Goal: Task Accomplishment & Management: Manage account settings

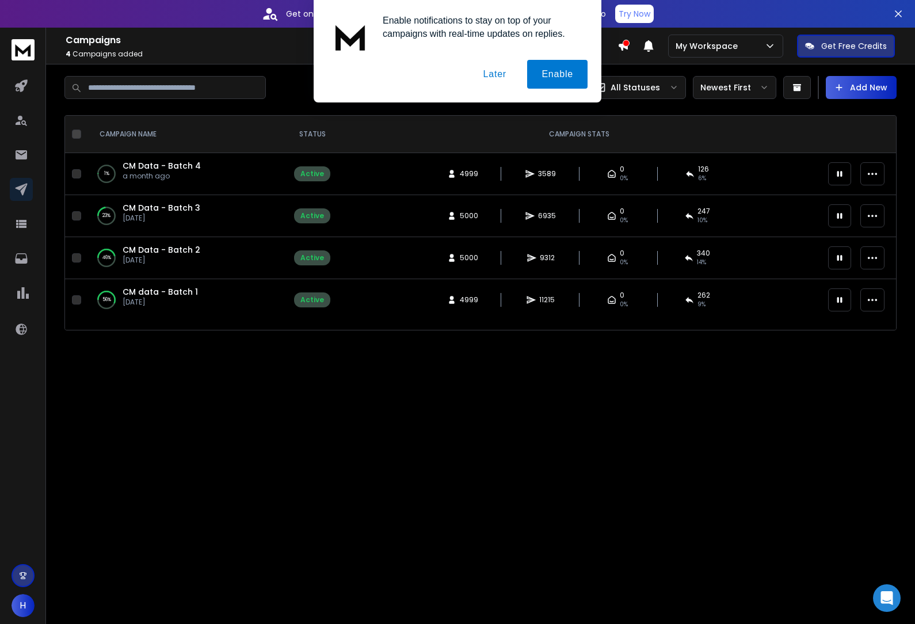
click at [498, 76] on button "Later" at bounding box center [494, 74] width 52 height 29
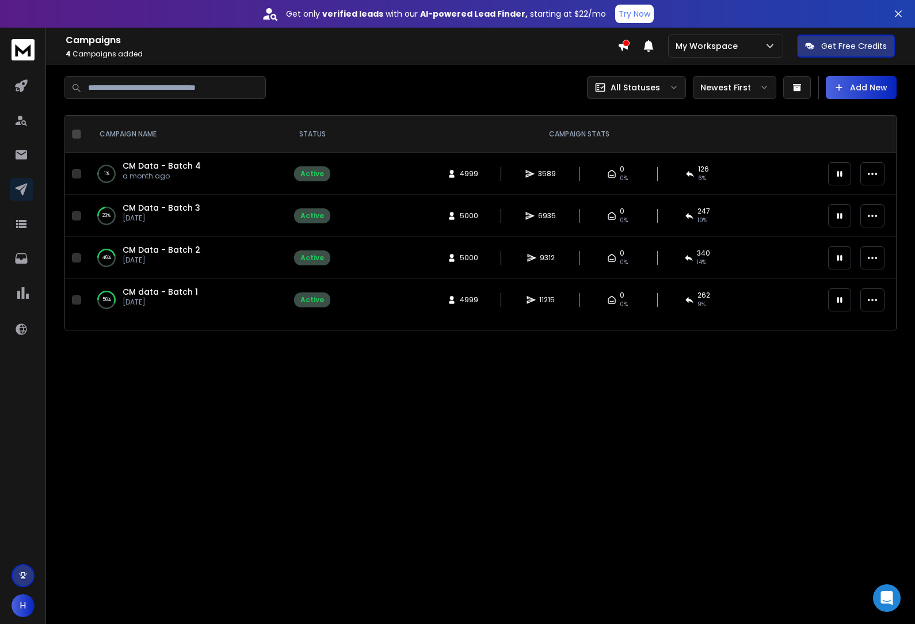
click at [147, 167] on span "CM Data - Batch 4" at bounding box center [162, 166] width 78 height 12
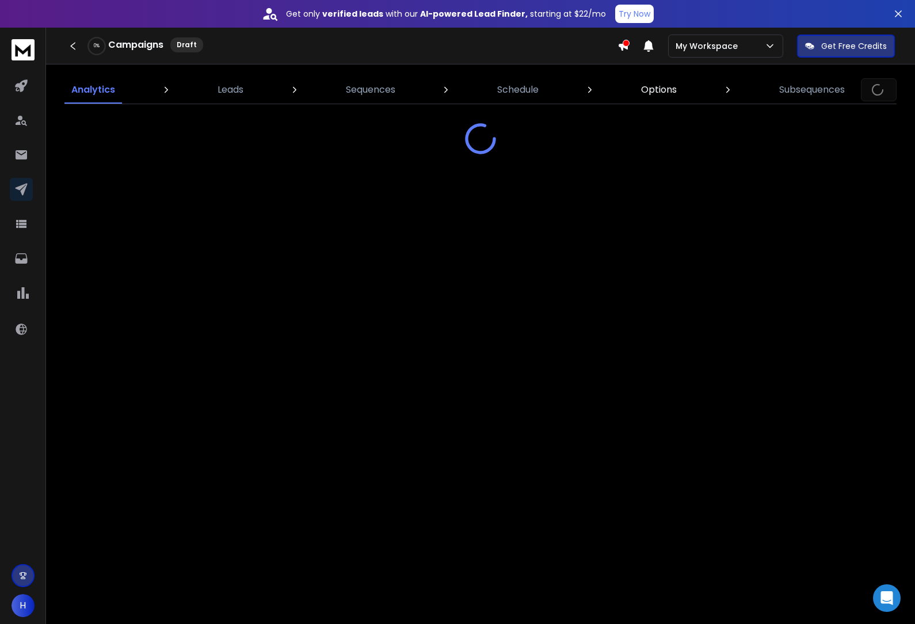
click at [655, 90] on p "Options" at bounding box center [659, 90] width 36 height 14
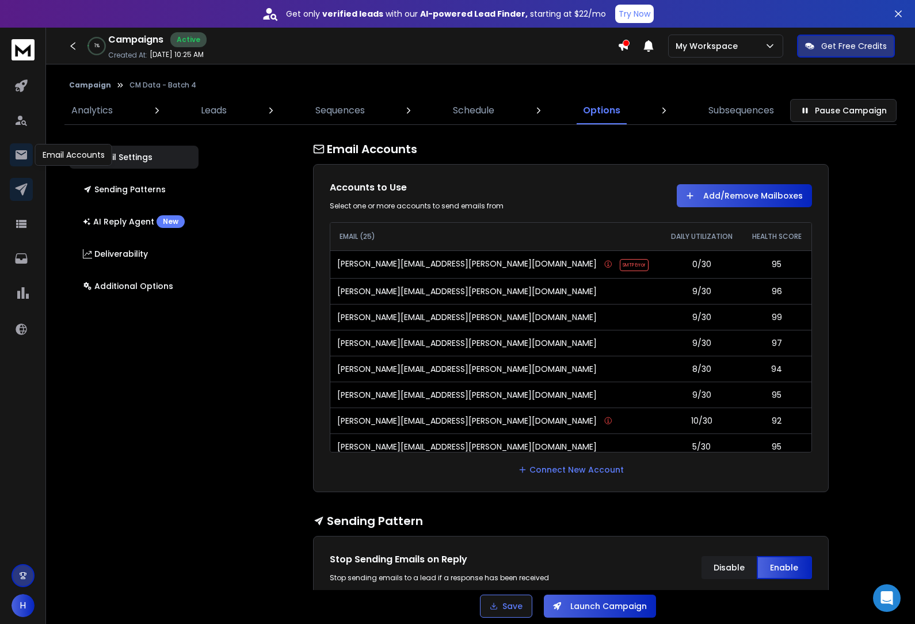
click at [23, 159] on icon at bounding box center [22, 154] width 12 height 9
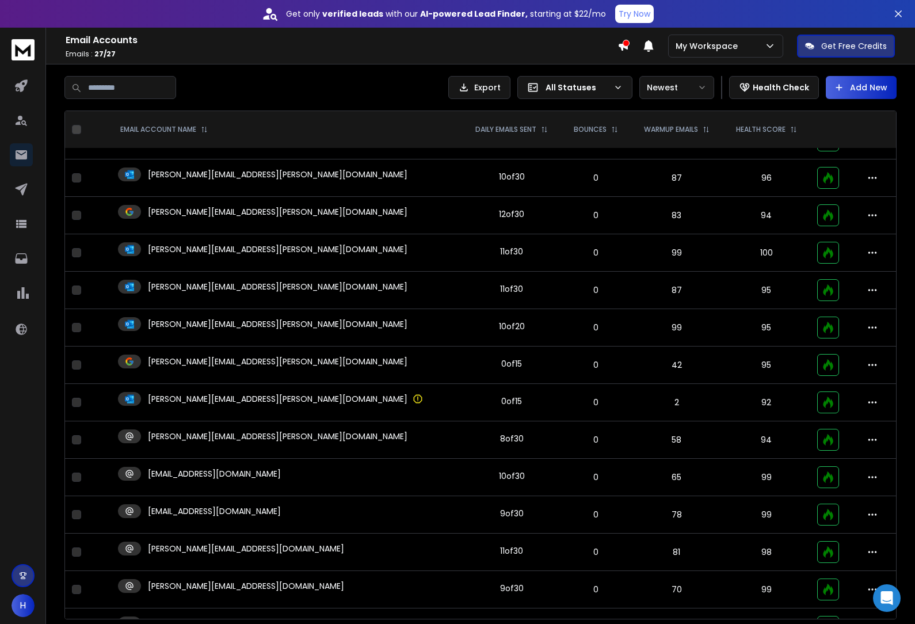
scroll to position [155, 0]
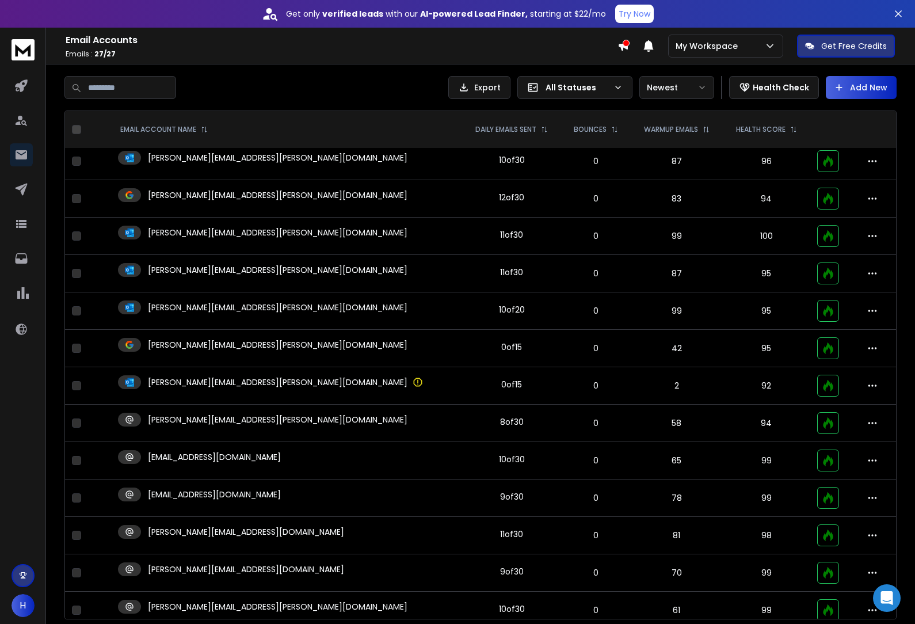
click at [295, 385] on p "[PERSON_NAME][EMAIL_ADDRESS][PERSON_NAME][DOMAIN_NAME]" at bounding box center [277, 382] width 259 height 12
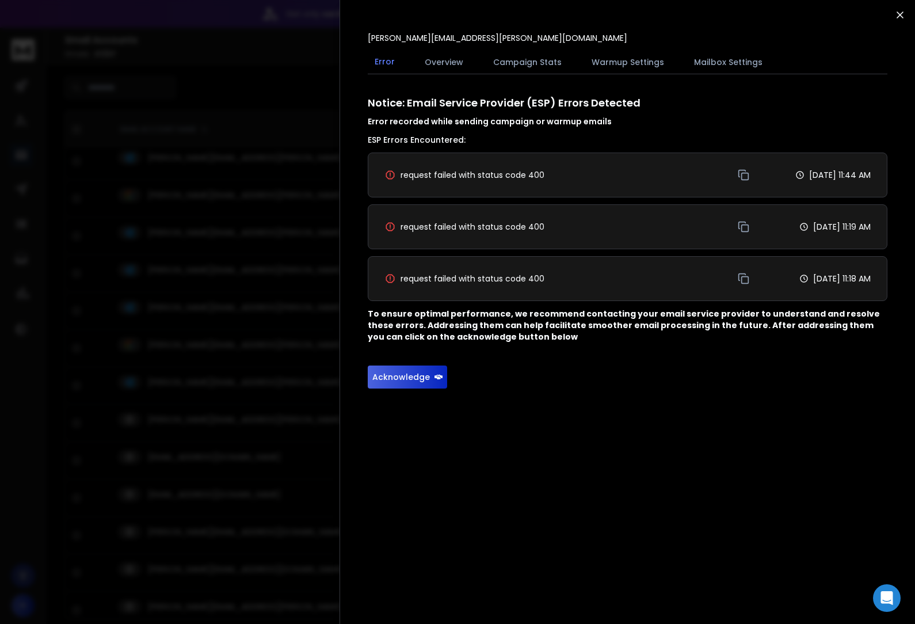
click at [897, 16] on icon "button" at bounding box center [900, 15] width 6 height 6
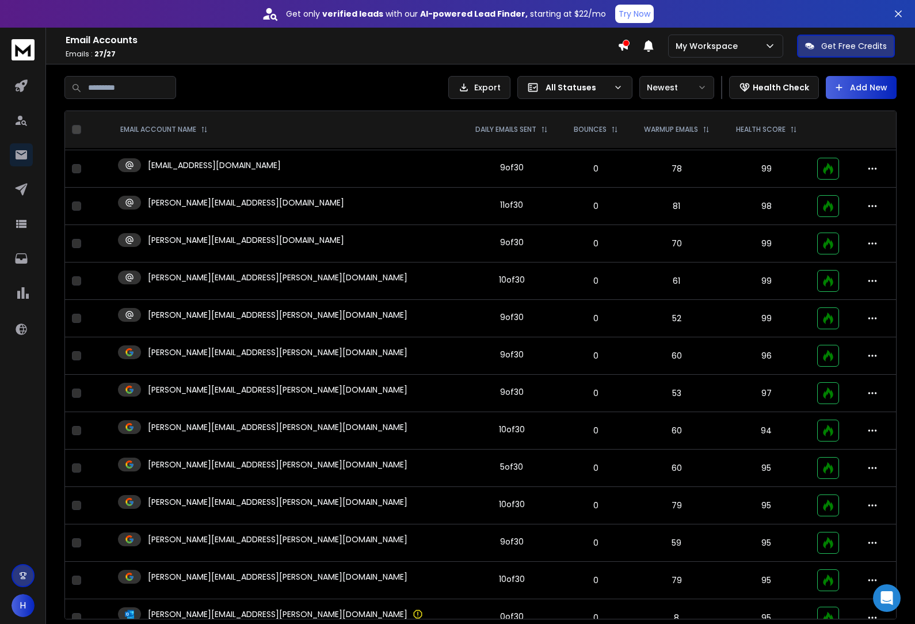
scroll to position [548, 0]
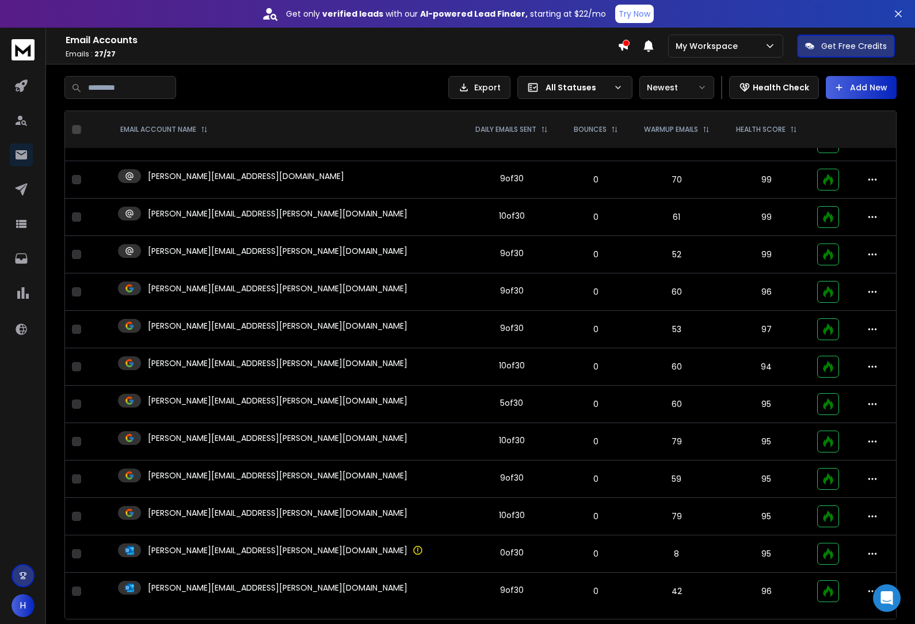
click at [270, 551] on p "[PERSON_NAME][EMAIL_ADDRESS][PERSON_NAME][DOMAIN_NAME]" at bounding box center [277, 550] width 259 height 12
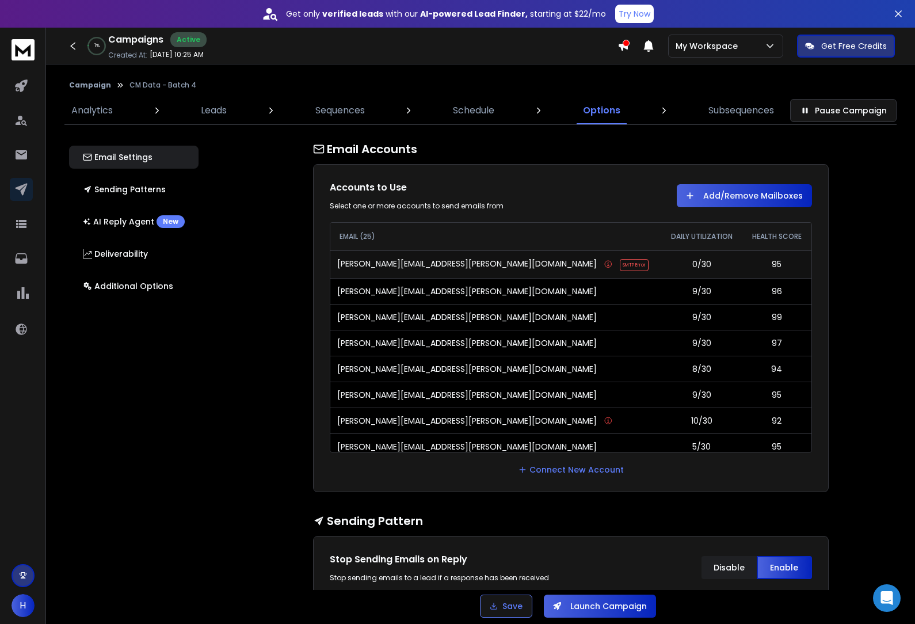
click at [421, 263] on p "[PERSON_NAME][EMAIL_ADDRESS][PERSON_NAME][DOMAIN_NAME]" at bounding box center [466, 264] width 259 height 13
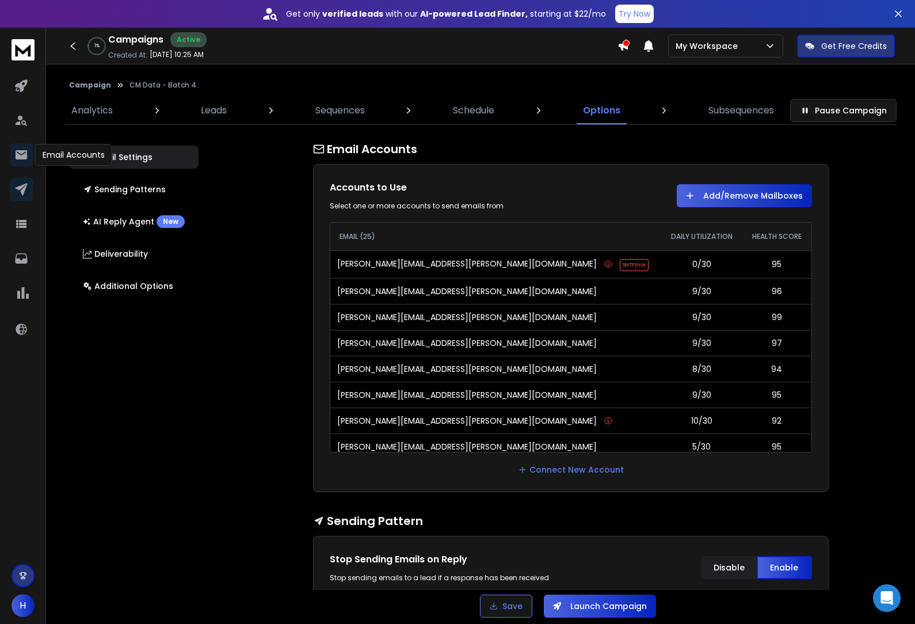
click at [25, 156] on icon at bounding box center [22, 154] width 12 height 9
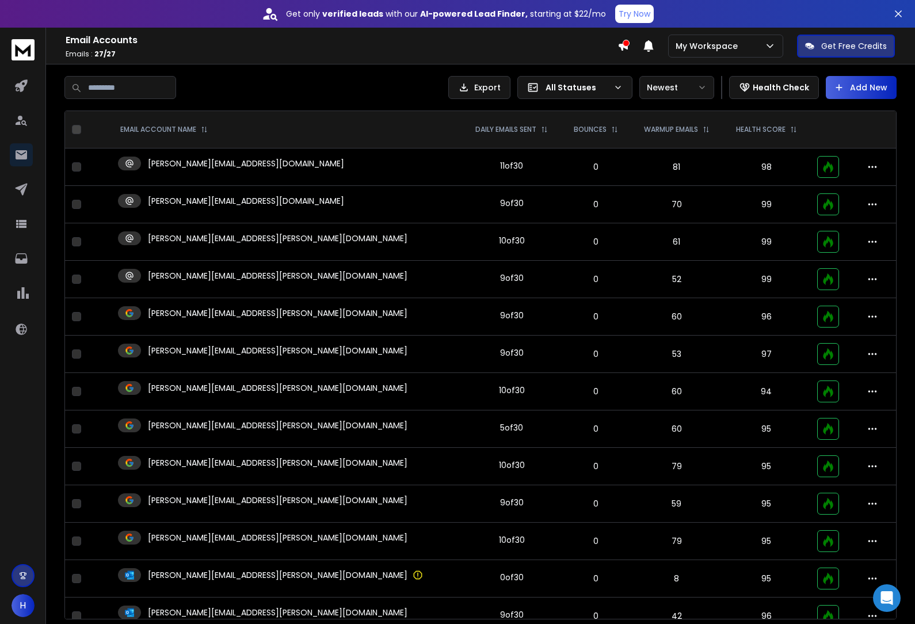
scroll to position [548, 0]
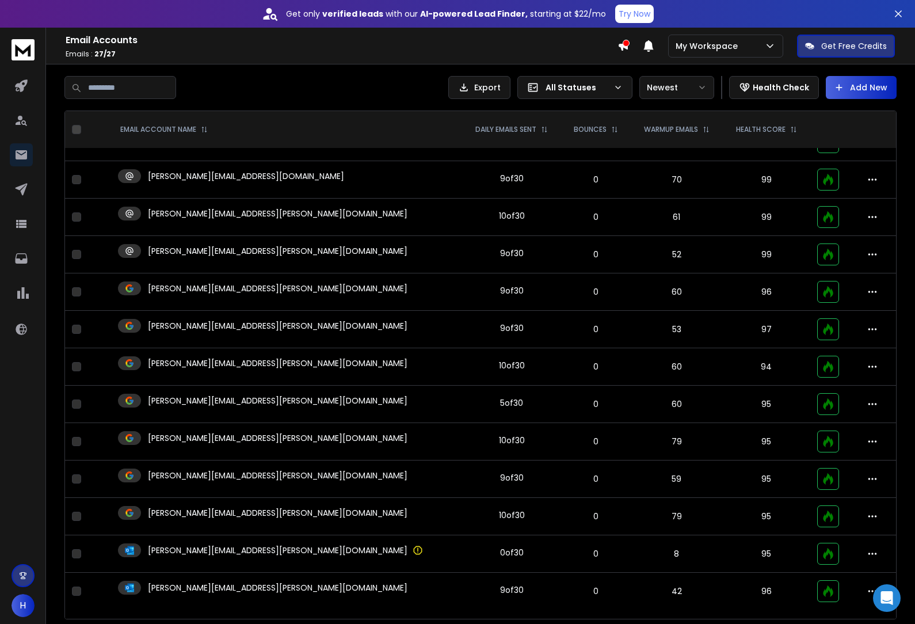
click at [868, 553] on icon at bounding box center [872, 553] width 10 height 10
click at [824, 530] on div "Delete Account" at bounding box center [840, 529] width 91 height 18
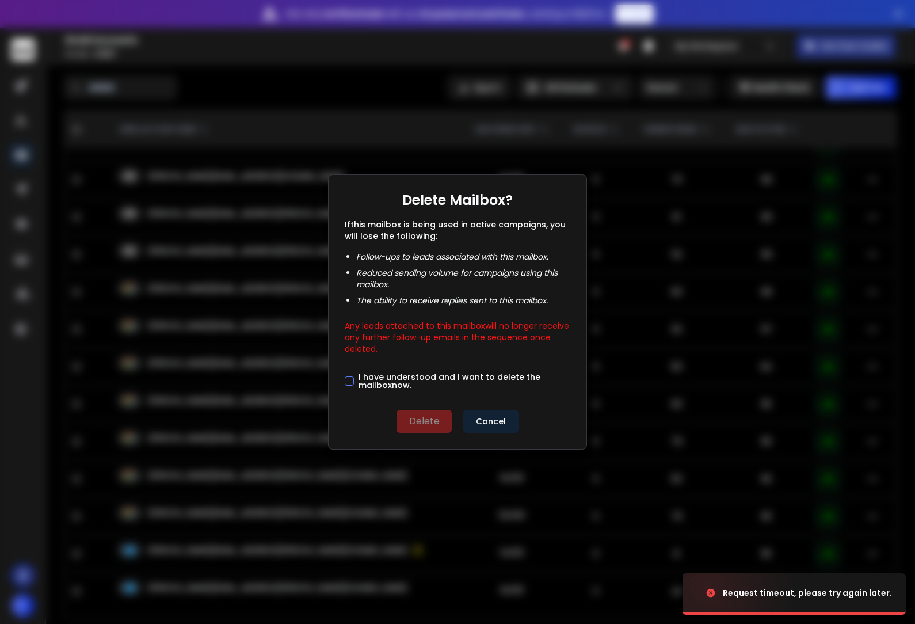
click at [349, 380] on button "I have understood and I want to delete the mailbox now." at bounding box center [349, 380] width 9 height 9
click at [426, 422] on button "Delete" at bounding box center [423, 421] width 55 height 23
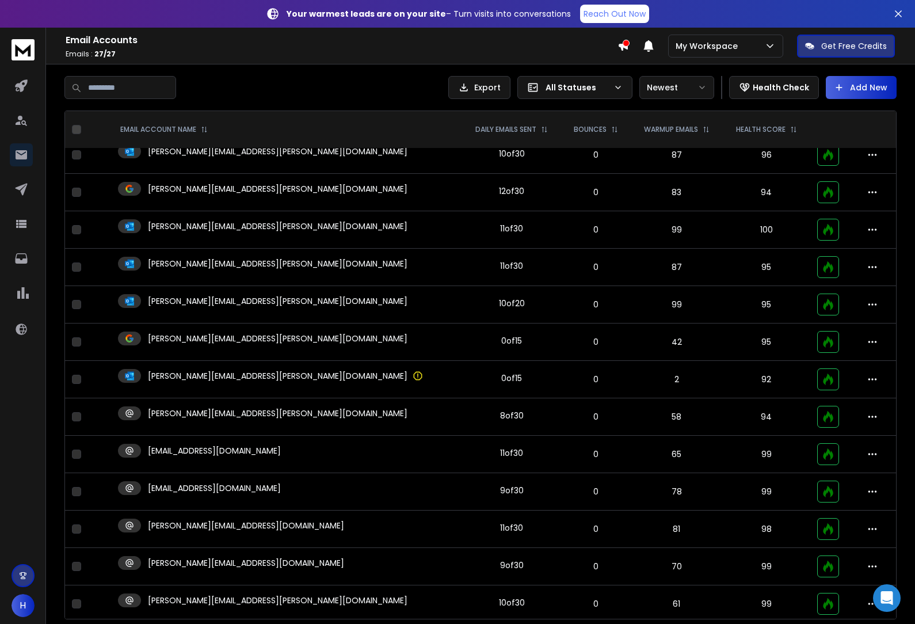
scroll to position [548, 0]
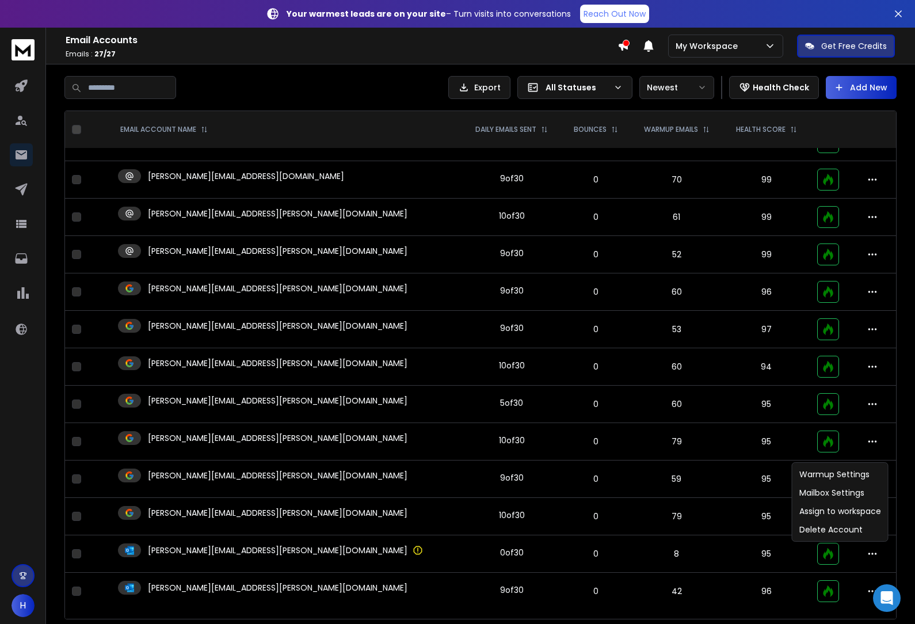
click at [869, 554] on icon at bounding box center [872, 553] width 9 height 2
click at [834, 533] on div "Delete Account" at bounding box center [840, 529] width 91 height 18
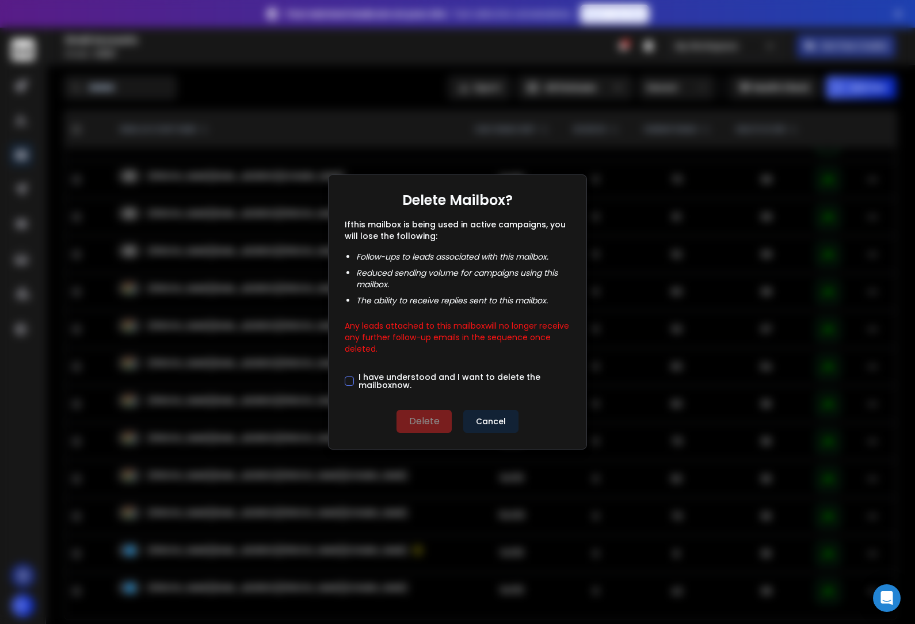
click at [348, 383] on button "I have understood and I want to delete the mailbox now." at bounding box center [349, 380] width 9 height 9
click at [425, 421] on button "Delete" at bounding box center [423, 421] width 55 height 23
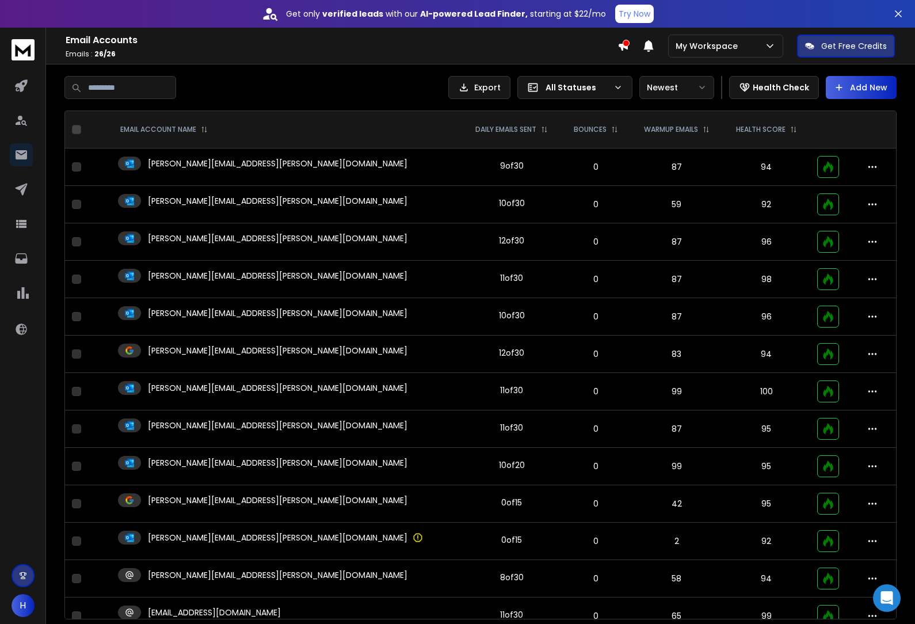
click at [860, 86] on button "Add New" at bounding box center [861, 87] width 71 height 23
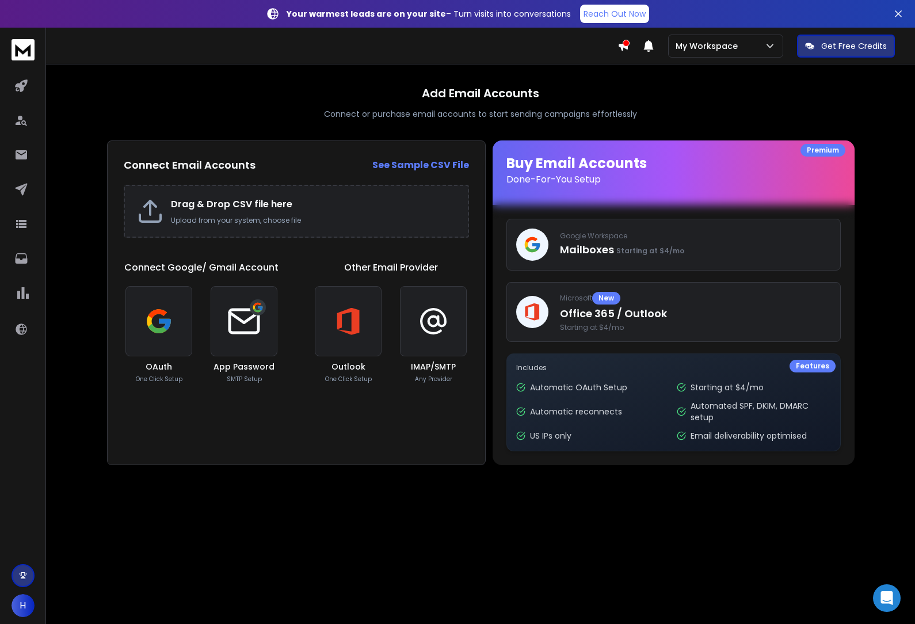
click at [346, 335] on icon at bounding box center [348, 321] width 27 height 27
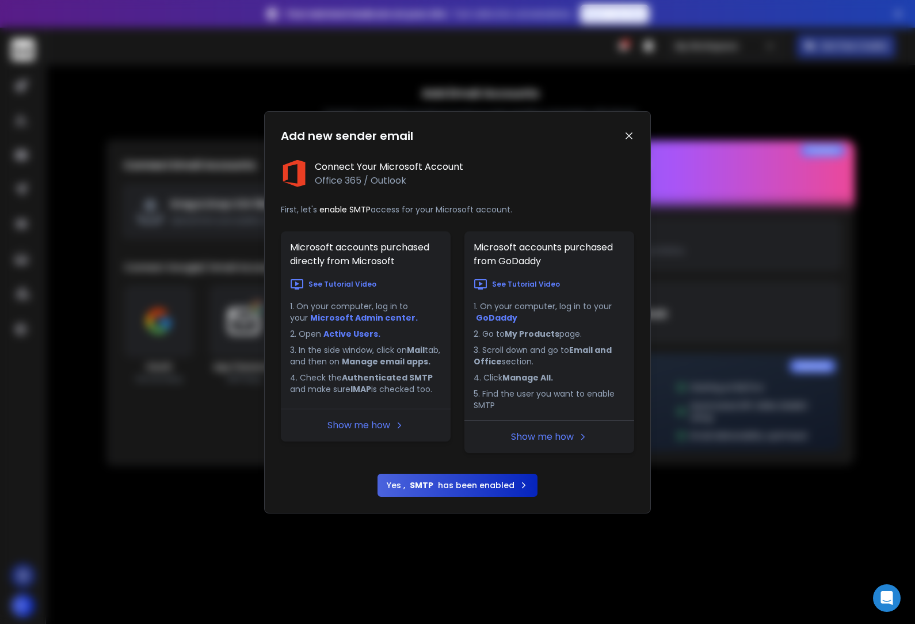
click at [451, 485] on button "Yes , SMTP has been enabled" at bounding box center [457, 485] width 160 height 23
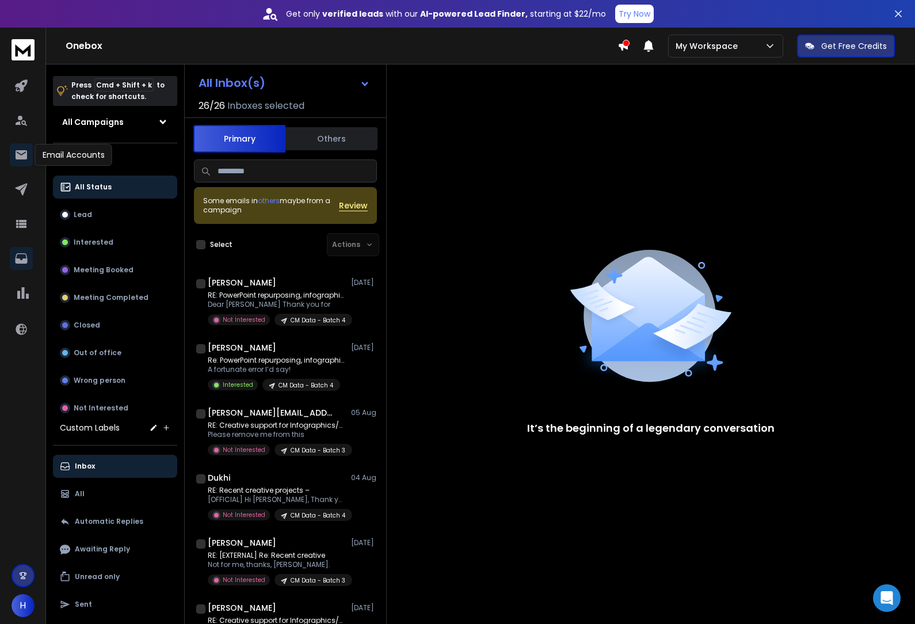
click at [17, 154] on icon at bounding box center [22, 154] width 12 height 9
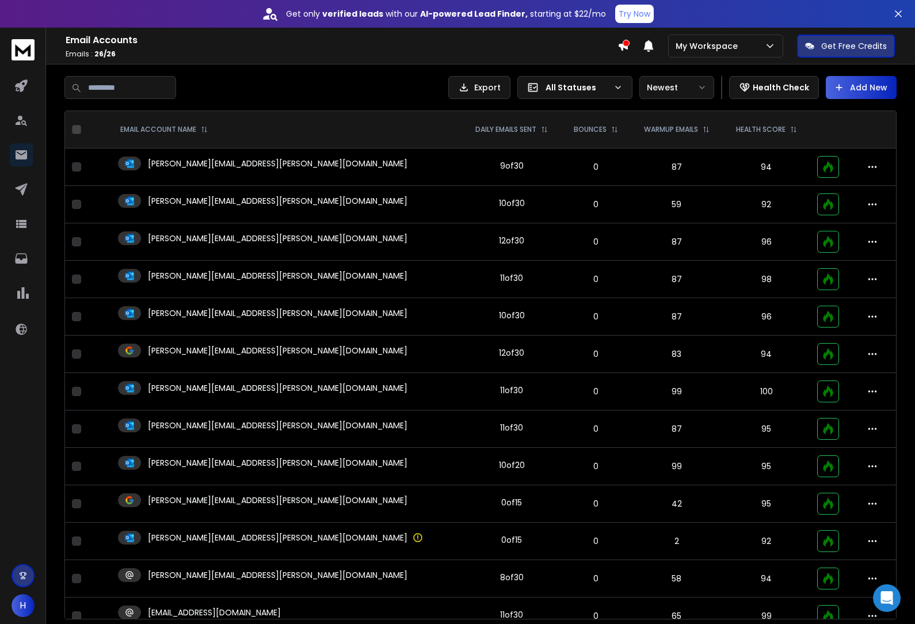
click at [860, 86] on button "Add New" at bounding box center [861, 87] width 71 height 23
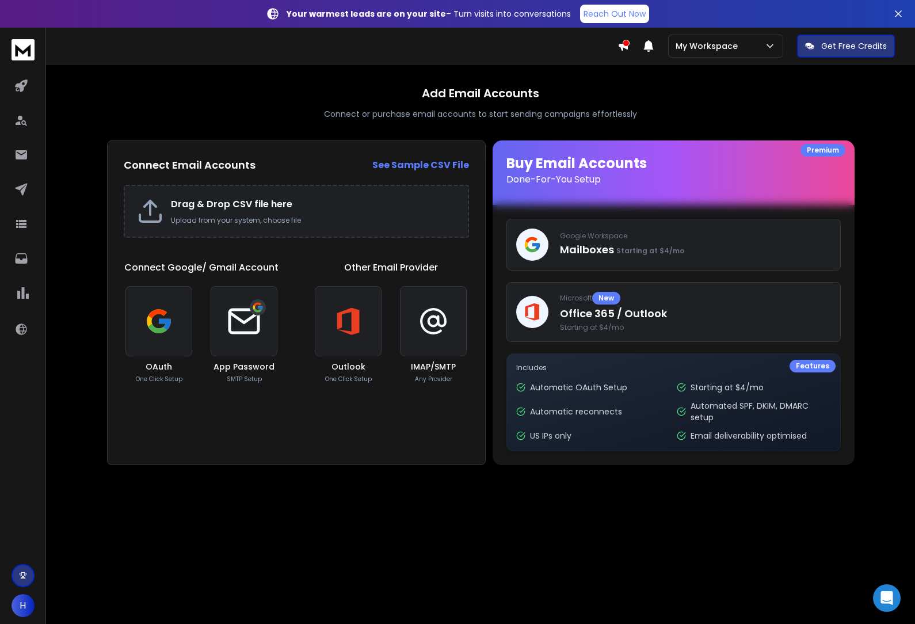
click at [346, 335] on icon at bounding box center [348, 321] width 27 height 27
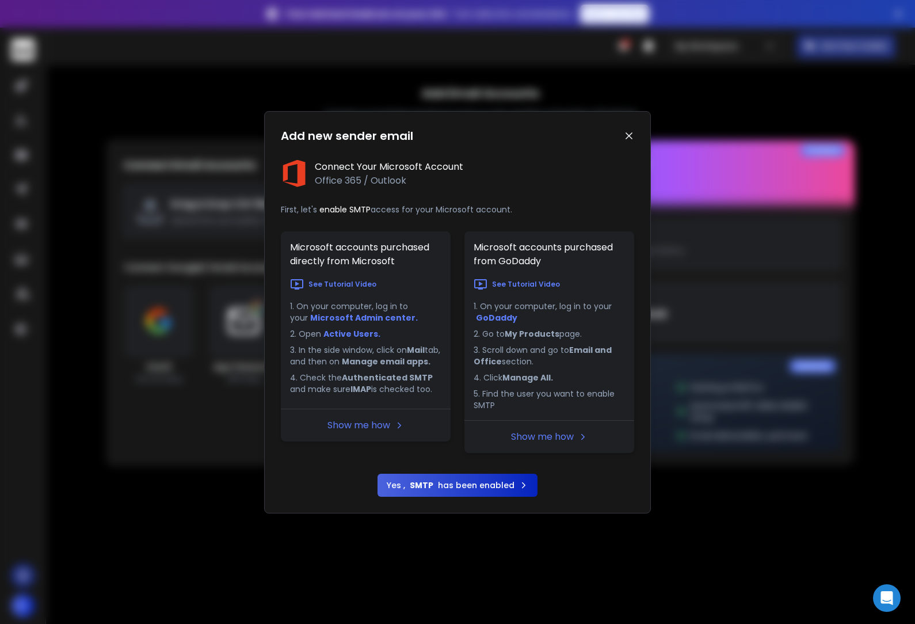
click at [470, 485] on button "Yes , SMTP has been enabled" at bounding box center [457, 485] width 160 height 23
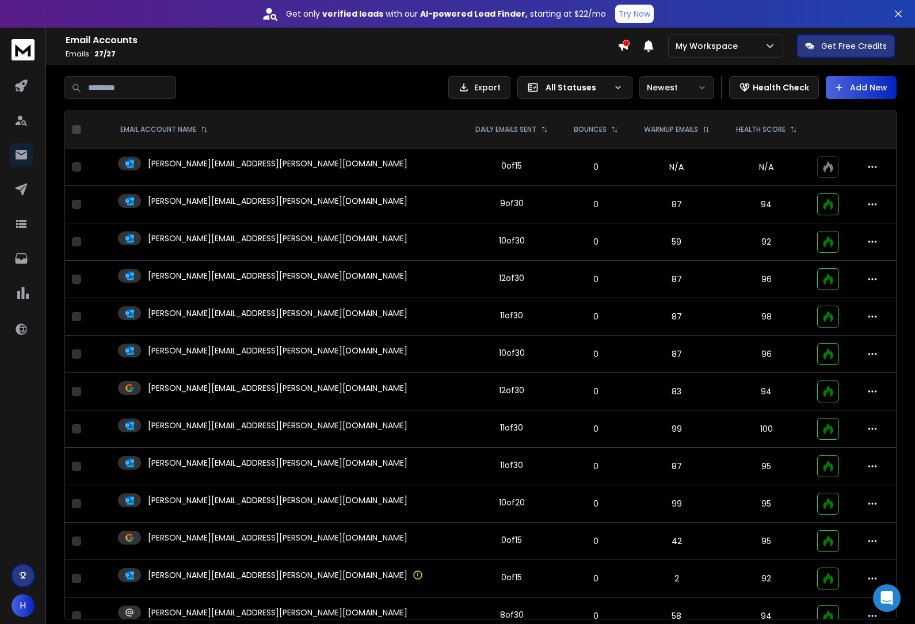
click at [227, 203] on p "[PERSON_NAME][EMAIL_ADDRESS][PERSON_NAME][DOMAIN_NAME]" at bounding box center [277, 201] width 259 height 12
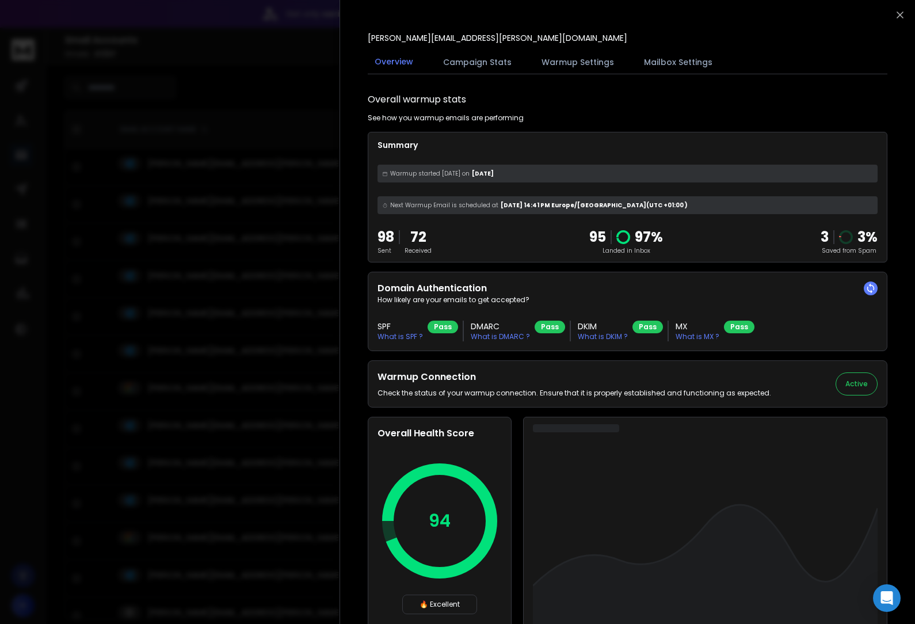
click at [665, 63] on button "Mailbox Settings" at bounding box center [678, 61] width 82 height 25
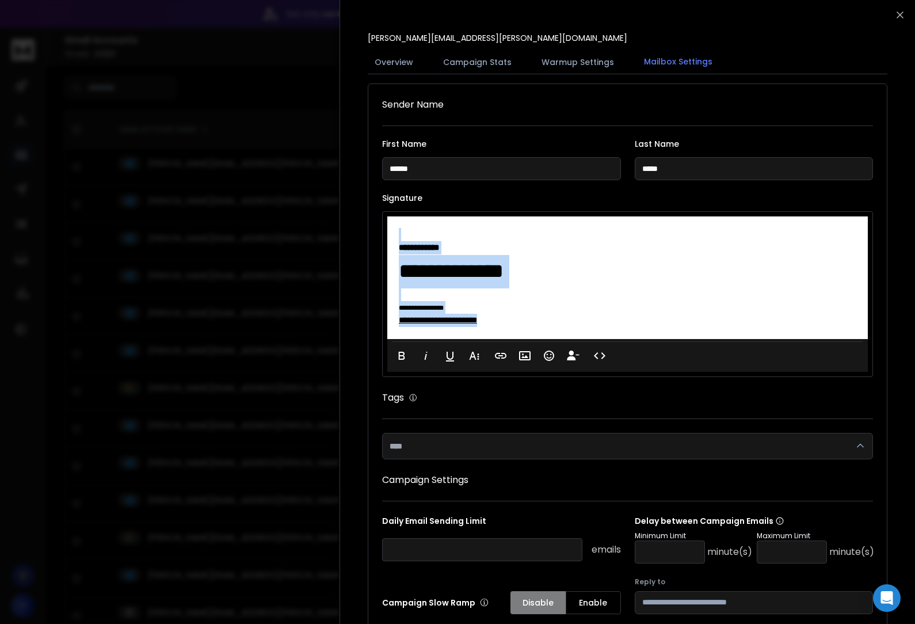
drag, startPoint x: 399, startPoint y: 227, endPoint x: 471, endPoint y: 263, distance: 80.3
click at [541, 317] on div "**********" at bounding box center [627, 277] width 480 height 123
copy div "**********"
click at [896, 18] on icon "button" at bounding box center [900, 15] width 12 height 12
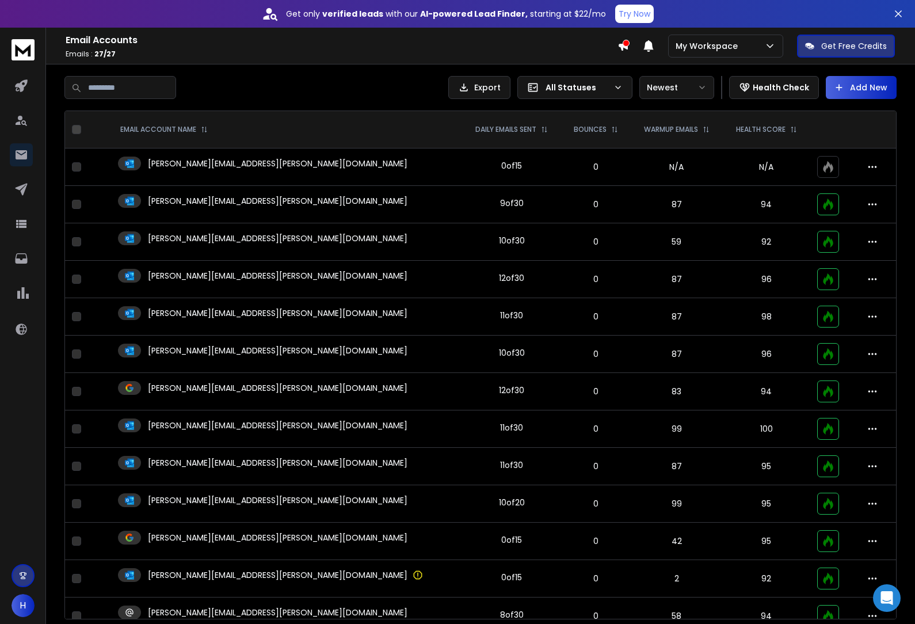
click at [261, 165] on p "[PERSON_NAME][EMAIL_ADDRESS][PERSON_NAME][DOMAIN_NAME]" at bounding box center [277, 164] width 259 height 12
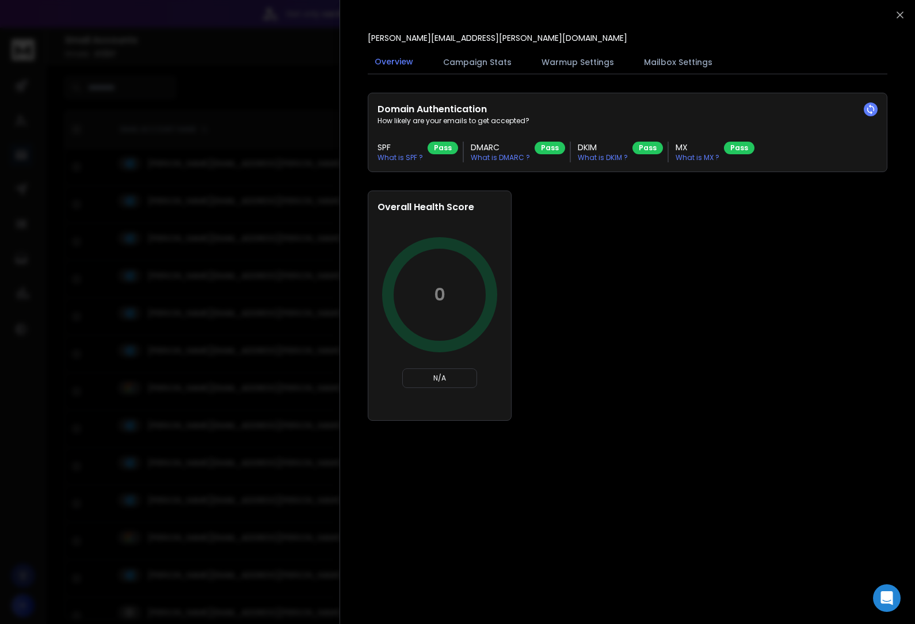
click at [669, 60] on button "Mailbox Settings" at bounding box center [678, 61] width 82 height 25
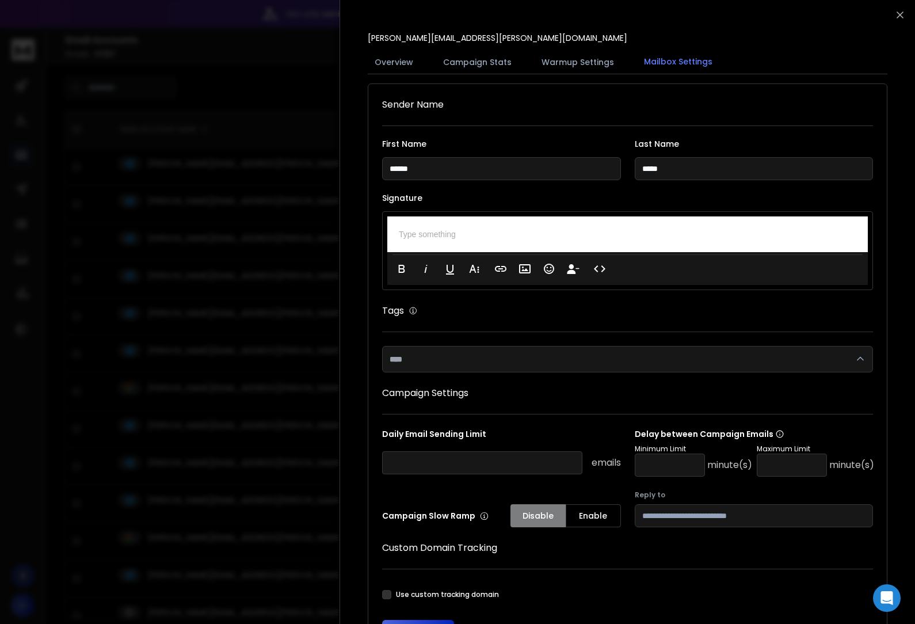
click at [420, 230] on div at bounding box center [627, 234] width 457 height 13
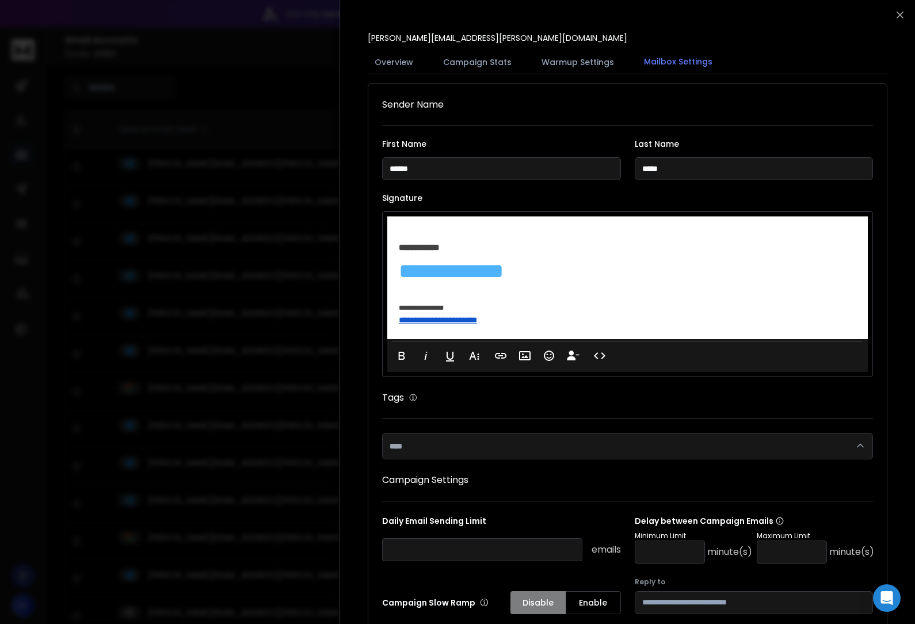
click at [383, 548] on input "**" at bounding box center [482, 549] width 200 height 23
type input "**"
drag, startPoint x: 656, startPoint y: 552, endPoint x: 628, endPoint y: 551, distance: 27.7
click at [628, 551] on div "Daily Email Sending Limit ** emails Delay between Campaign Emails Minimum Limit…" at bounding box center [627, 564] width 491 height 99
type input "*"
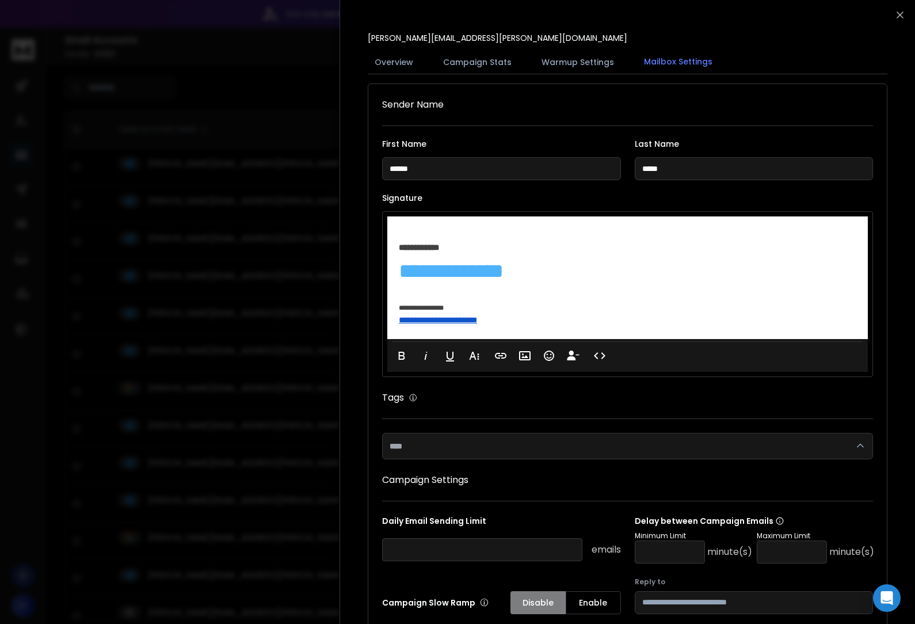
drag, startPoint x: 782, startPoint y: 552, endPoint x: 752, endPoint y: 550, distance: 30.5
click at [753, 550] on div "Minimum Limit * minute(s) Maximum Limit ** minute(s)" at bounding box center [754, 547] width 239 height 32
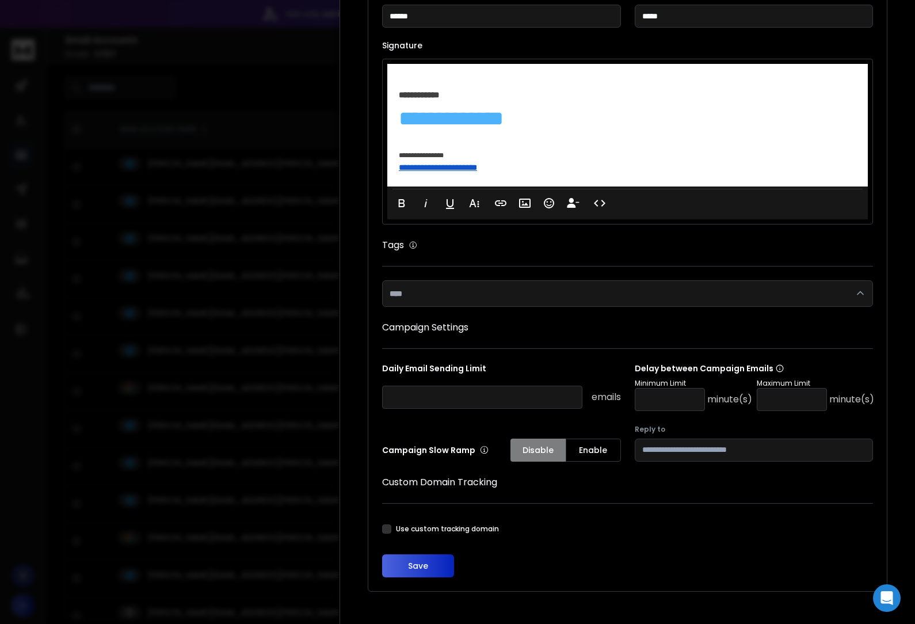
scroll to position [151, 0]
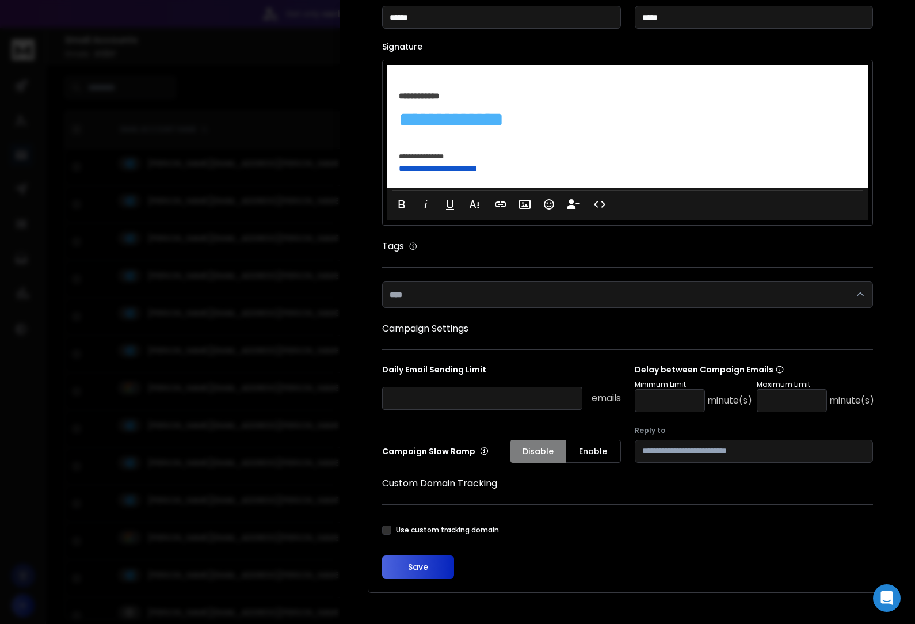
type input "**"
click at [420, 566] on button "Save" at bounding box center [418, 566] width 72 height 23
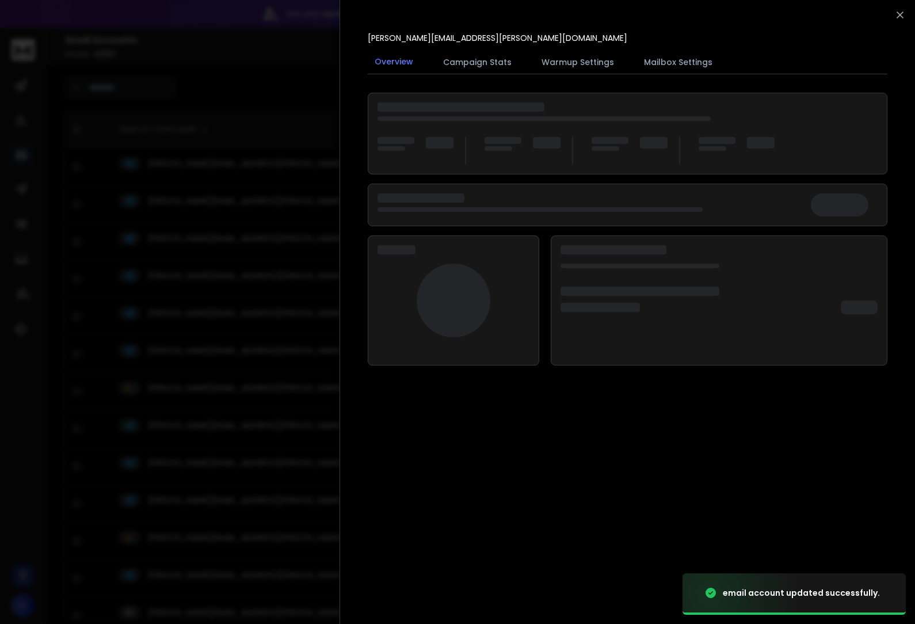
scroll to position [0, 0]
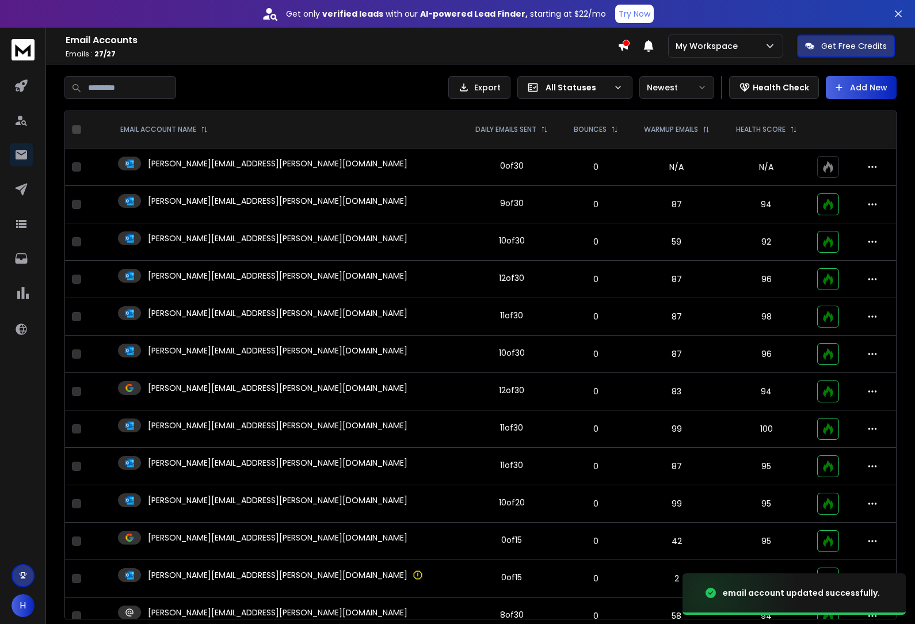
click at [870, 169] on icon at bounding box center [872, 167] width 10 height 10
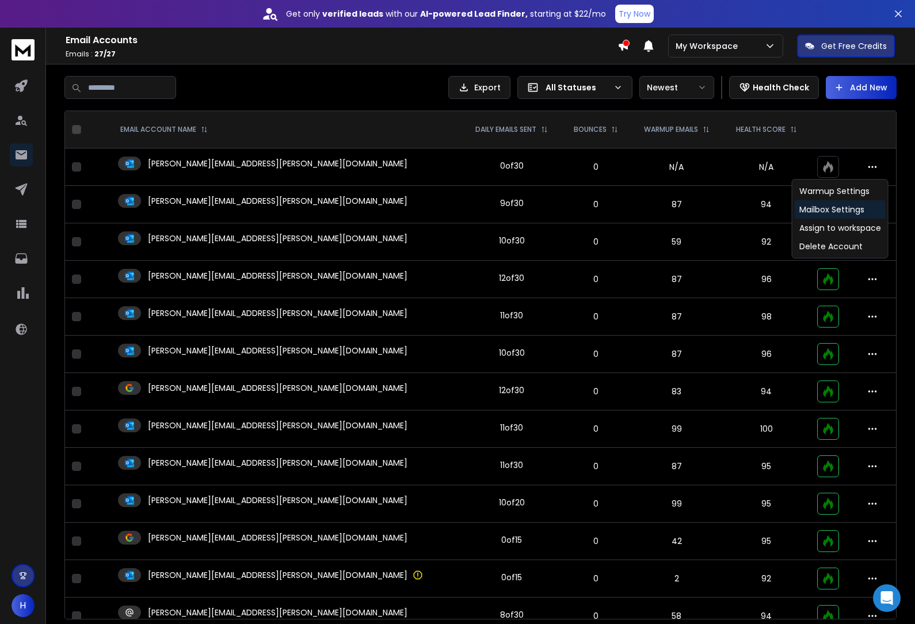
click at [818, 209] on div "Mailbox Settings" at bounding box center [840, 209] width 91 height 18
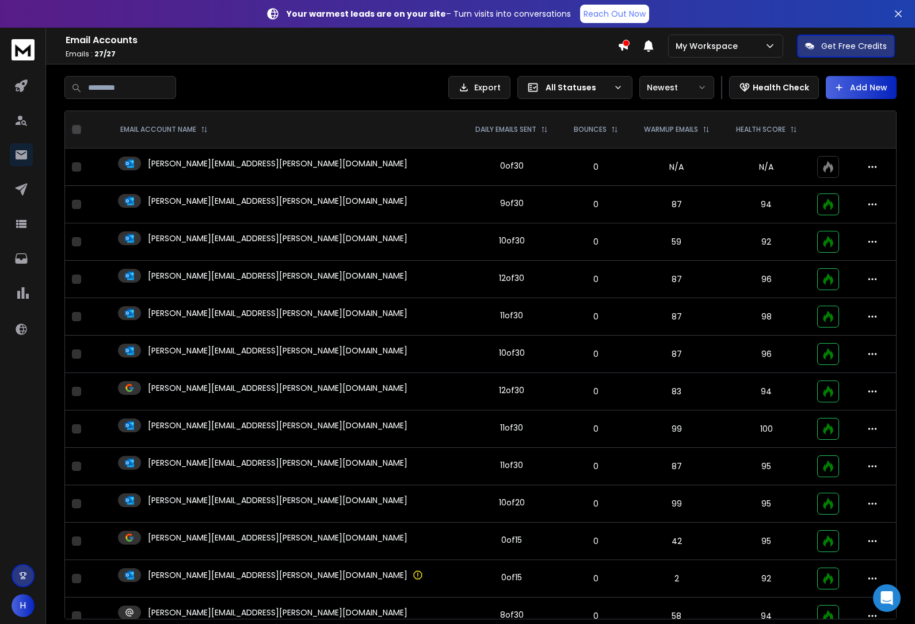
click at [253, 165] on p "[PERSON_NAME][EMAIL_ADDRESS][PERSON_NAME][DOMAIN_NAME]" at bounding box center [277, 164] width 259 height 12
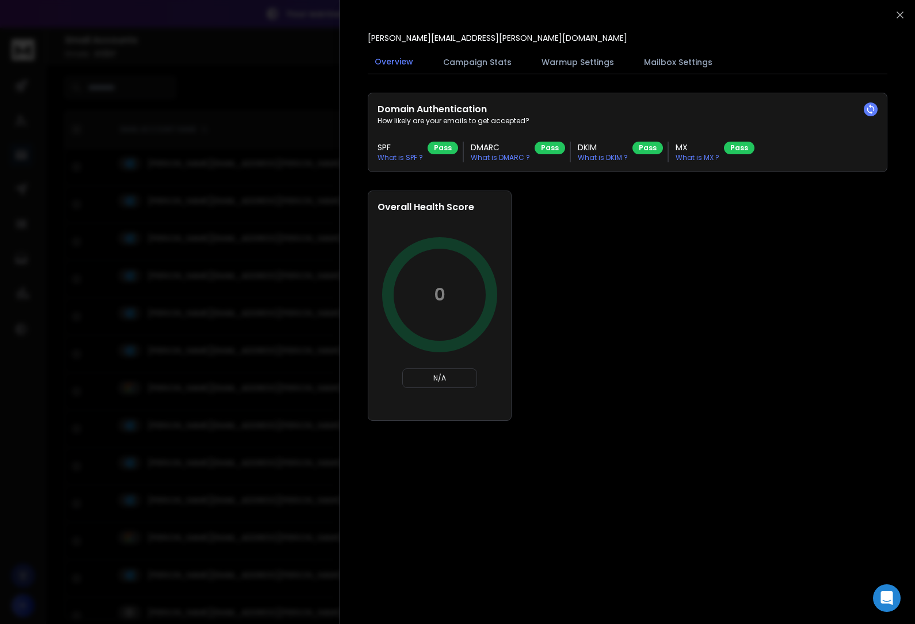
click at [470, 63] on button "Campaign Stats" at bounding box center [477, 61] width 82 height 25
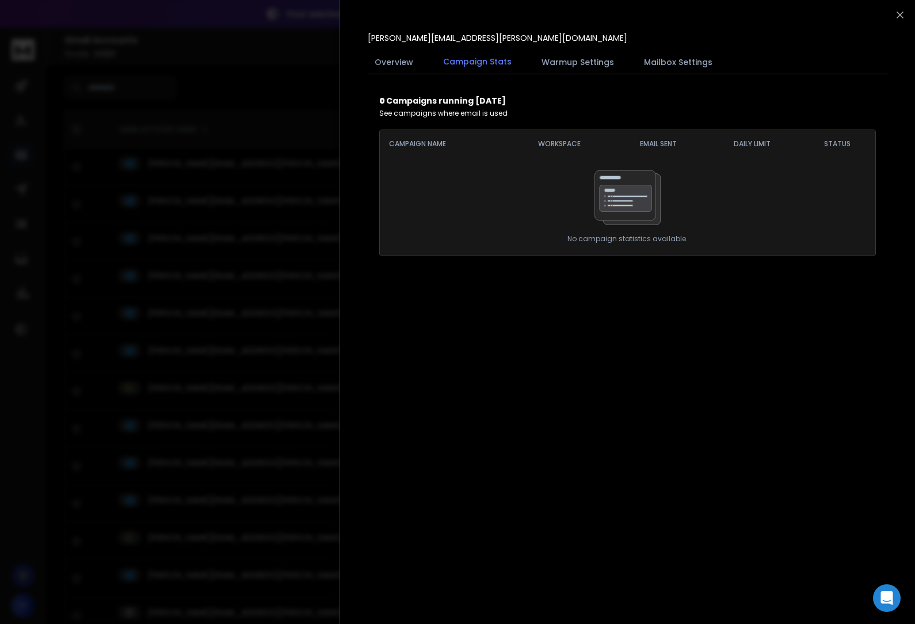
click at [571, 62] on button "Warmup Settings" at bounding box center [577, 61] width 86 height 25
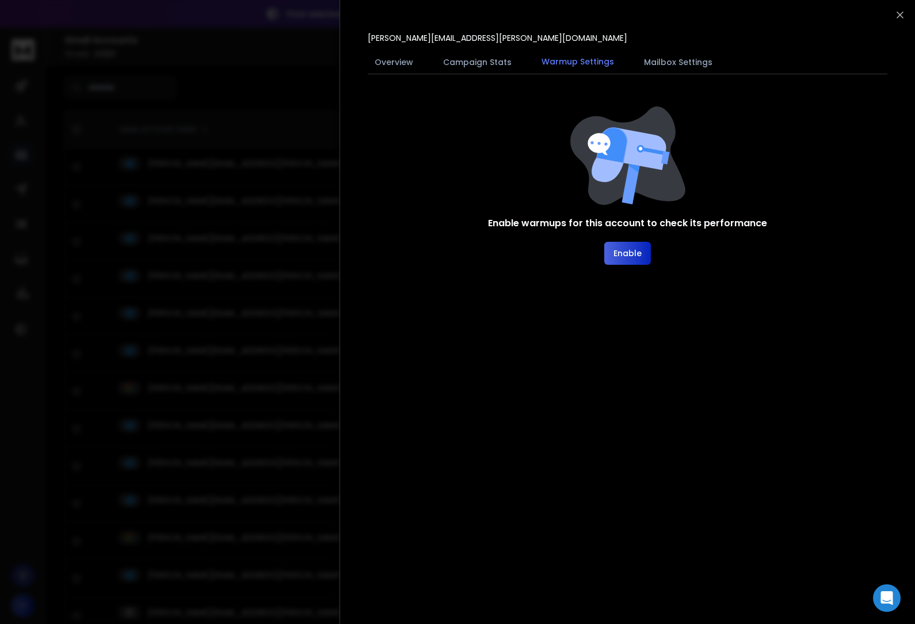
click at [664, 63] on button "Mailbox Settings" at bounding box center [678, 61] width 82 height 25
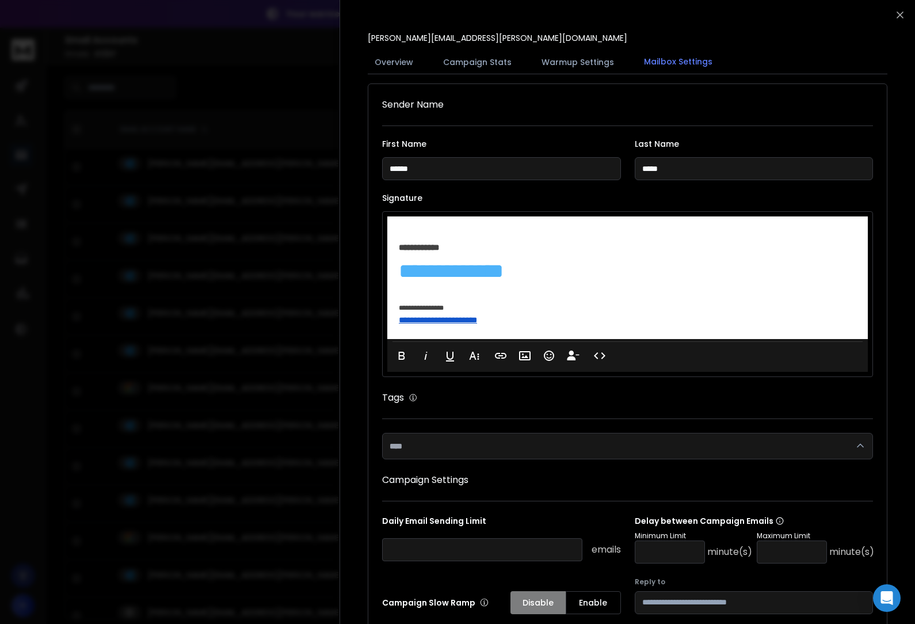
click at [395, 62] on button "Overview" at bounding box center [394, 61] width 52 height 25
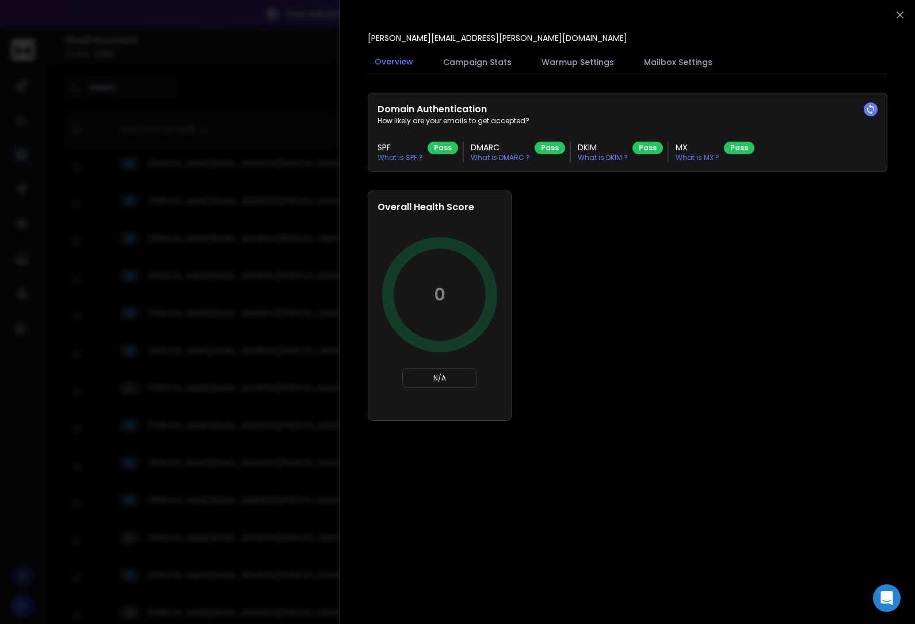
click at [478, 63] on button "Campaign Stats" at bounding box center [477, 61] width 82 height 25
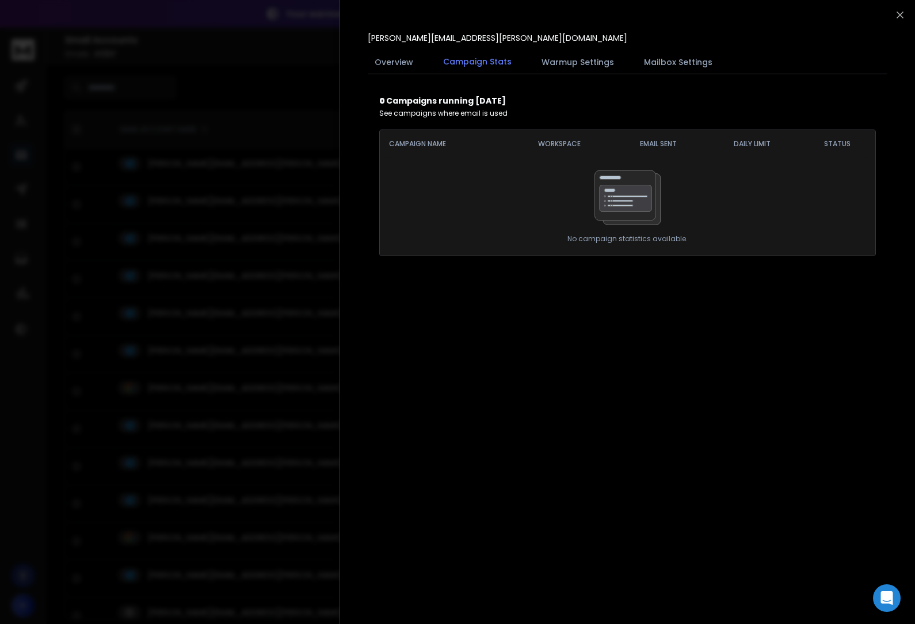
click at [572, 63] on button "Warmup Settings" at bounding box center [577, 61] width 86 height 25
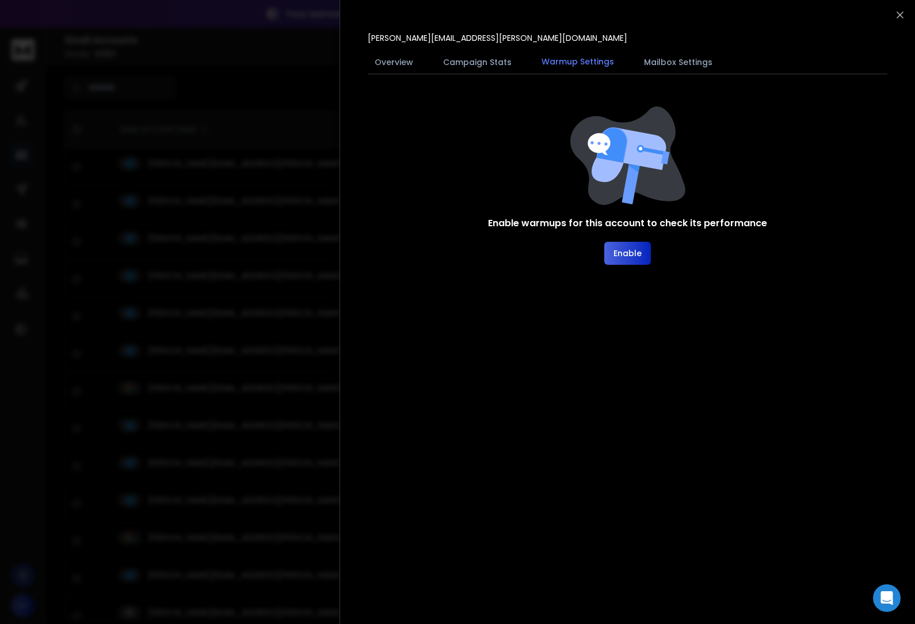
click at [663, 64] on button "Mailbox Settings" at bounding box center [678, 61] width 82 height 25
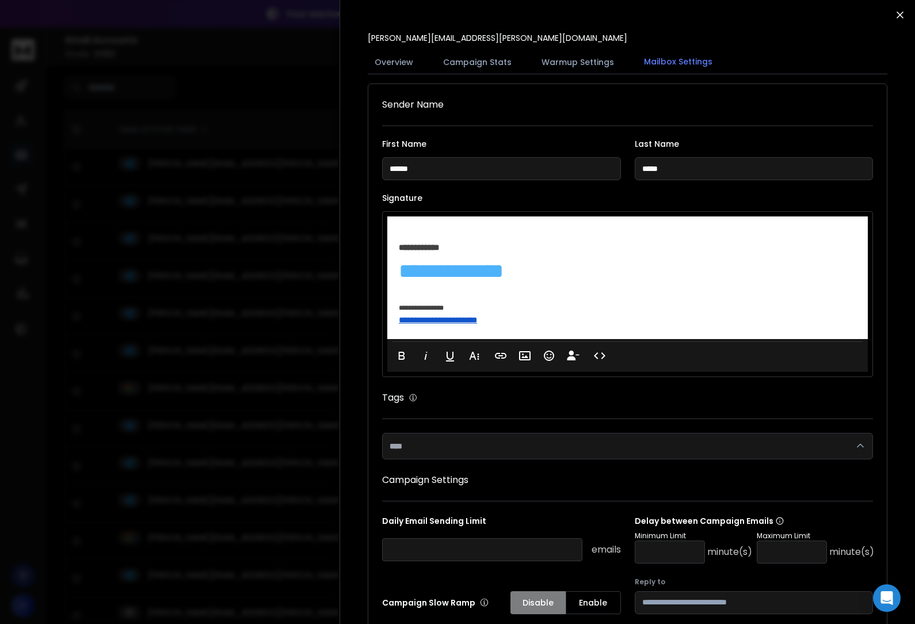
click at [898, 16] on icon "button" at bounding box center [900, 15] width 6 height 6
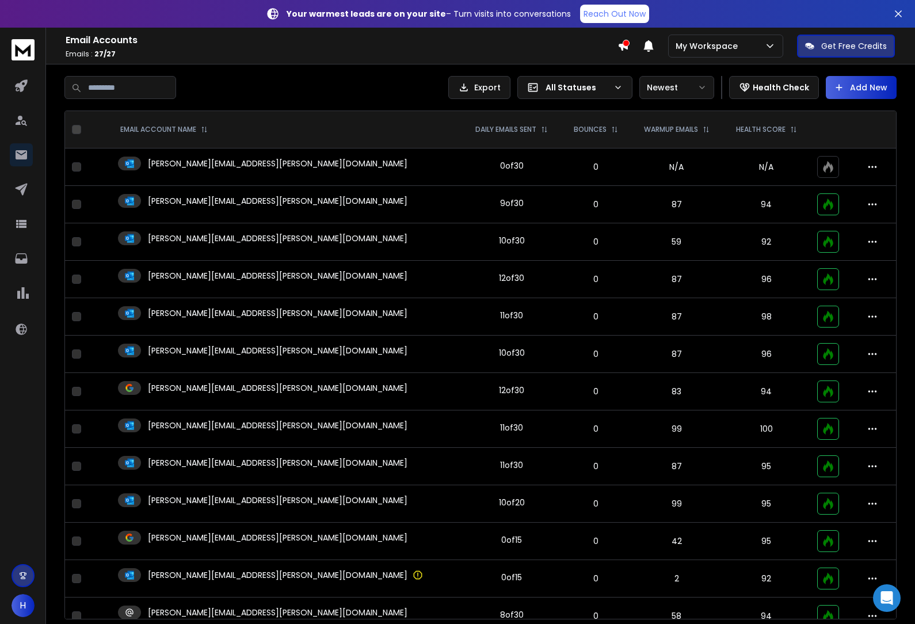
click at [823, 167] on icon at bounding box center [828, 167] width 10 height 12
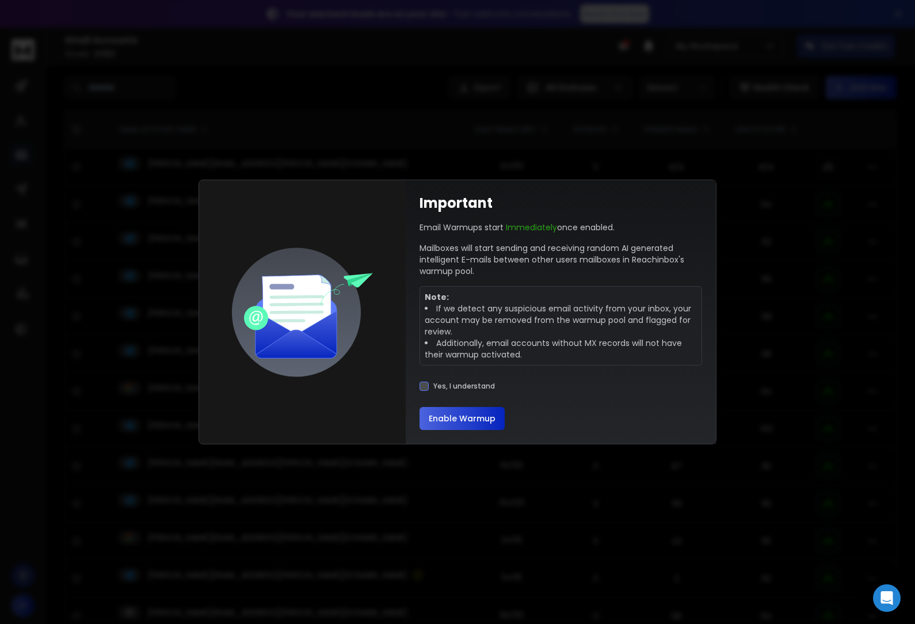
click at [423, 388] on button "Yes, I understand" at bounding box center [423, 385] width 9 height 9
click at [464, 420] on button "Enable Warmup" at bounding box center [461, 418] width 85 height 23
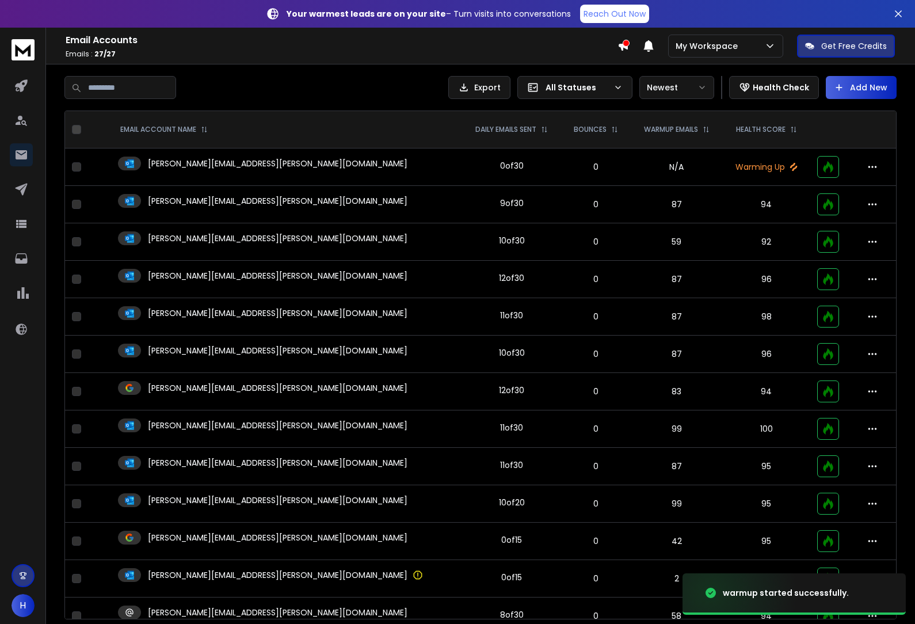
click at [868, 166] on icon at bounding box center [872, 167] width 10 height 10
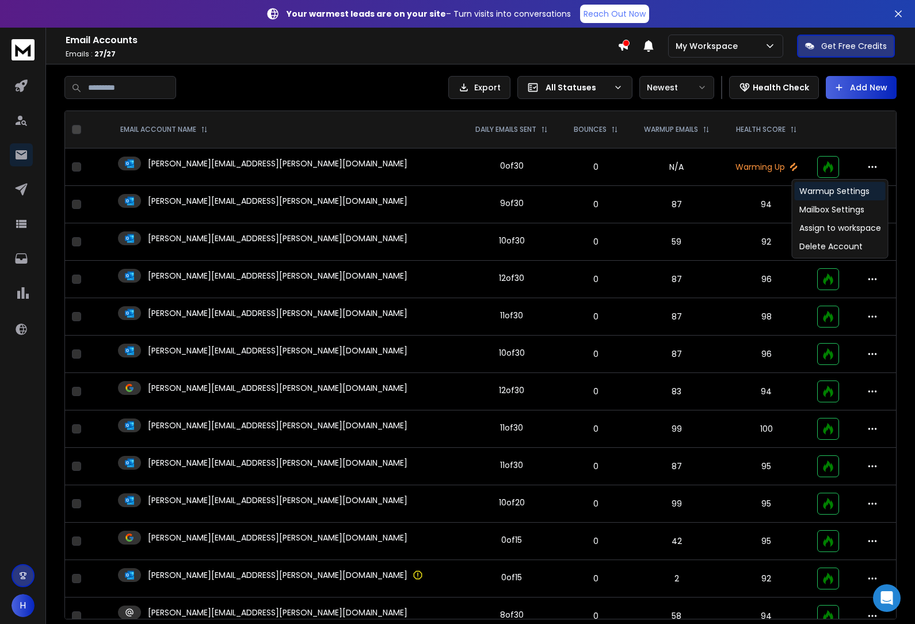
click at [820, 193] on div "Warmup Settings" at bounding box center [840, 191] width 91 height 18
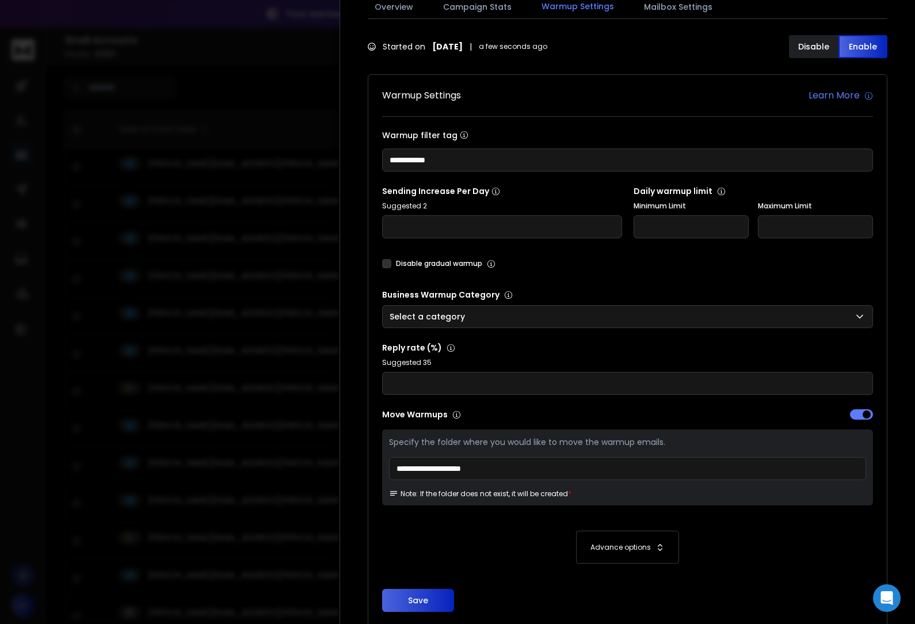
scroll to position [63, 0]
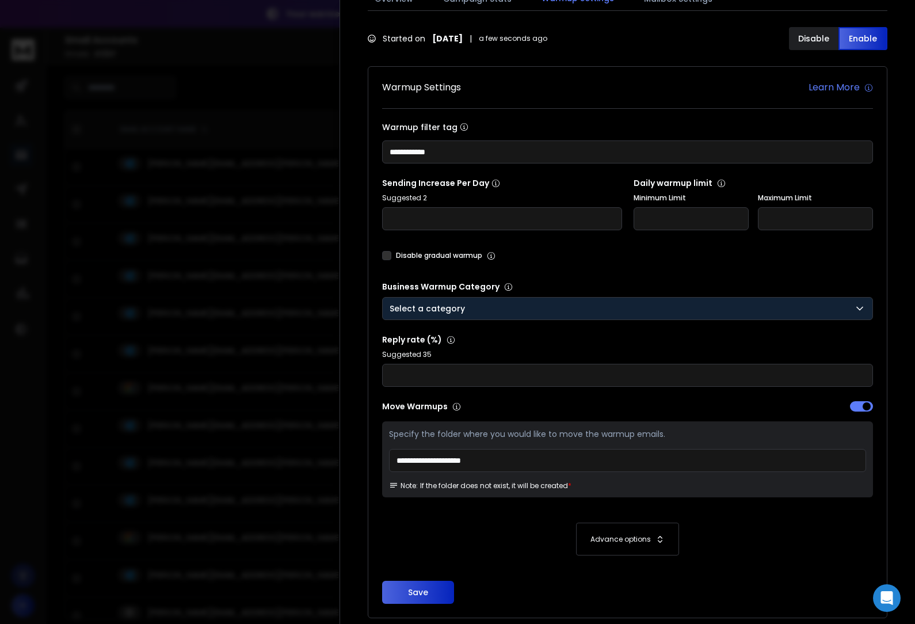
click at [653, 310] on div "Select a category" at bounding box center [628, 309] width 476 height 12
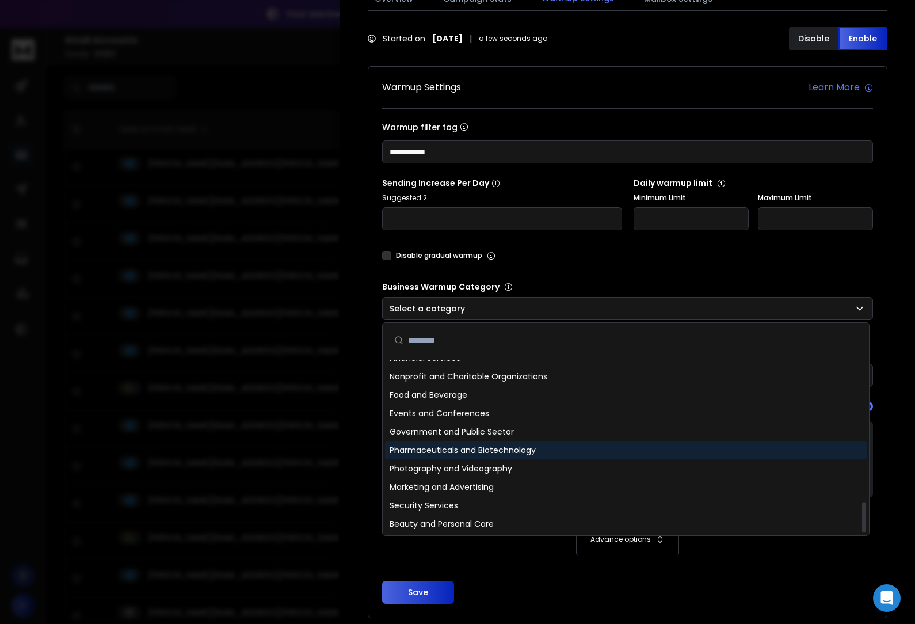
scroll to position [803, 0]
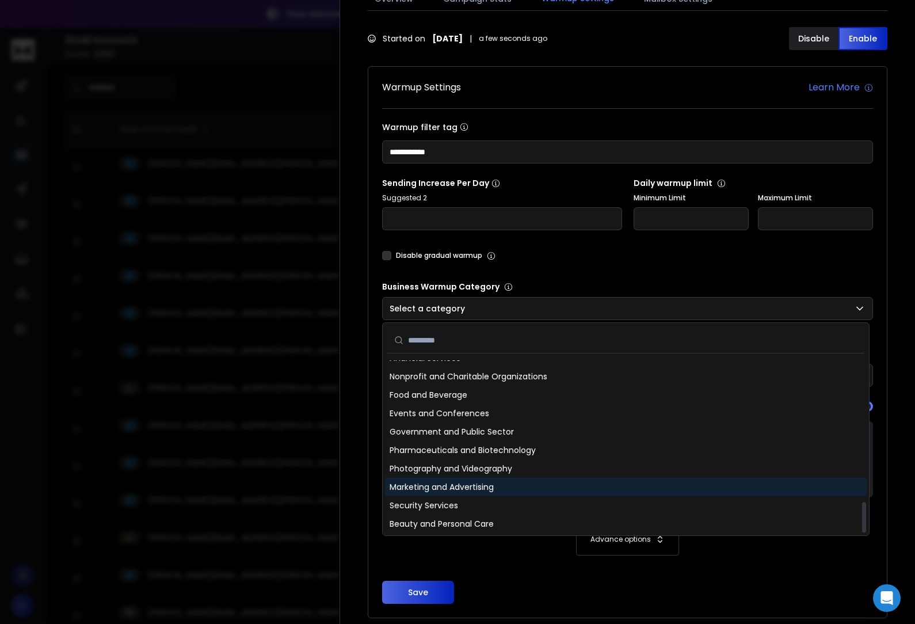
click at [443, 483] on span "Marketing and Advertising" at bounding box center [442, 487] width 104 height 12
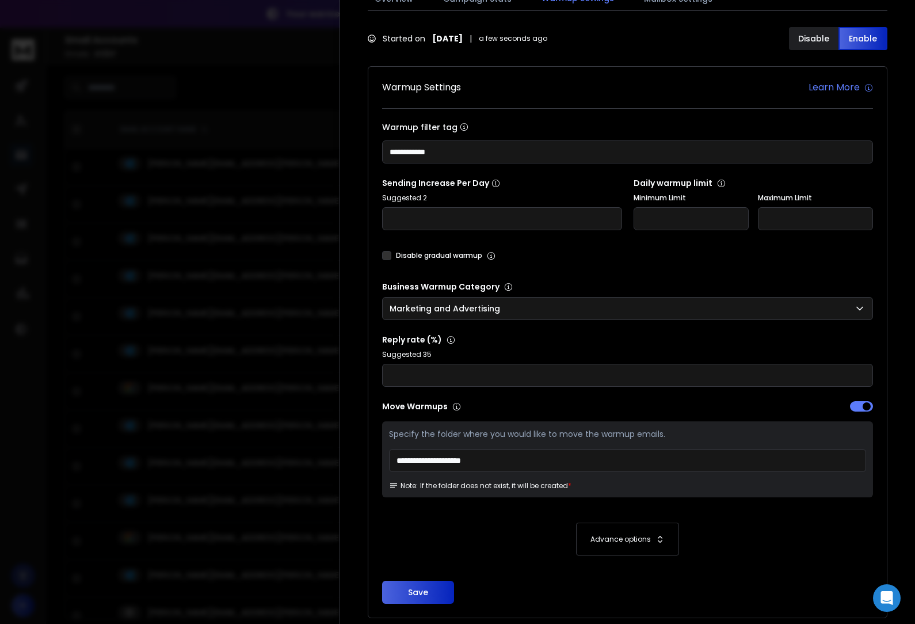
click at [421, 593] on button "Save" at bounding box center [418, 592] width 72 height 23
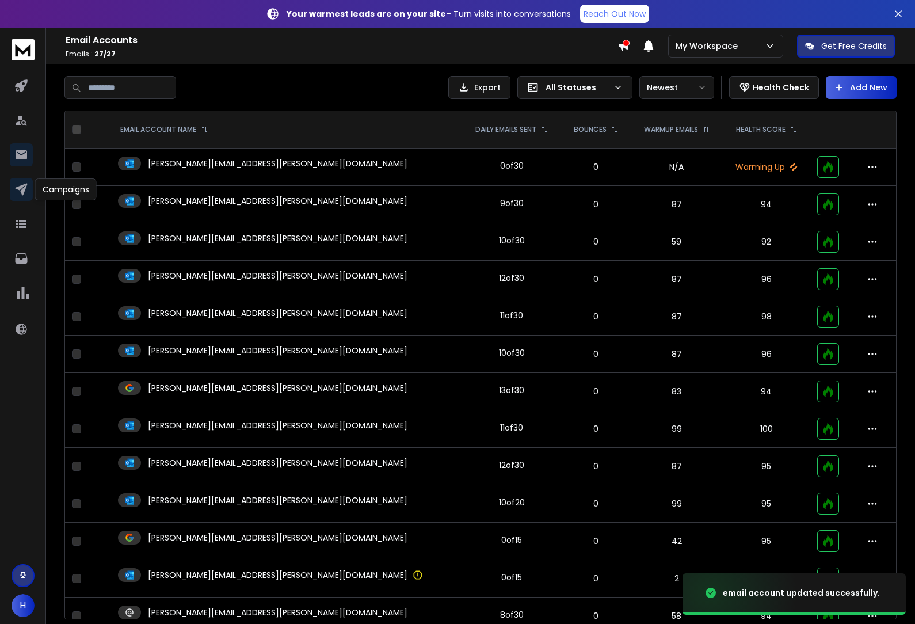
click at [20, 187] on icon at bounding box center [21, 189] width 12 height 12
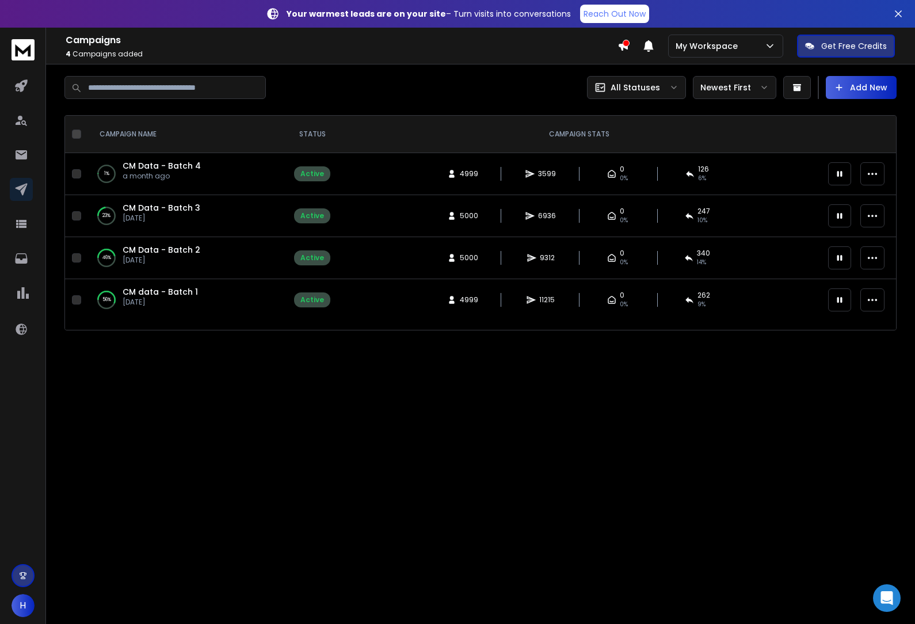
click at [145, 167] on span "CM Data - Batch 4" at bounding box center [162, 166] width 78 height 12
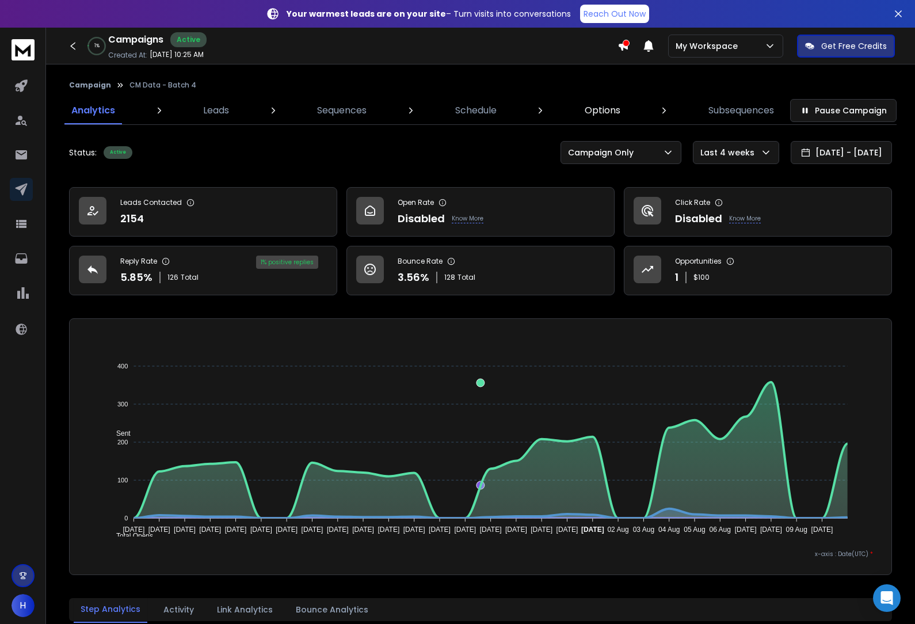
click at [609, 111] on p "Options" at bounding box center [603, 111] width 36 height 14
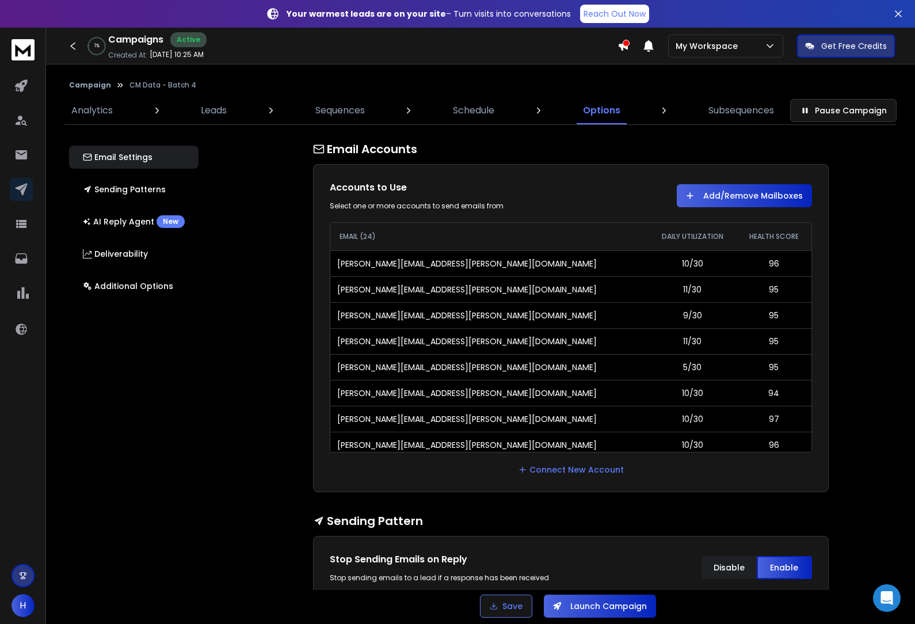
click at [747, 194] on button "Add/Remove Mailboxes" at bounding box center [744, 195] width 135 height 23
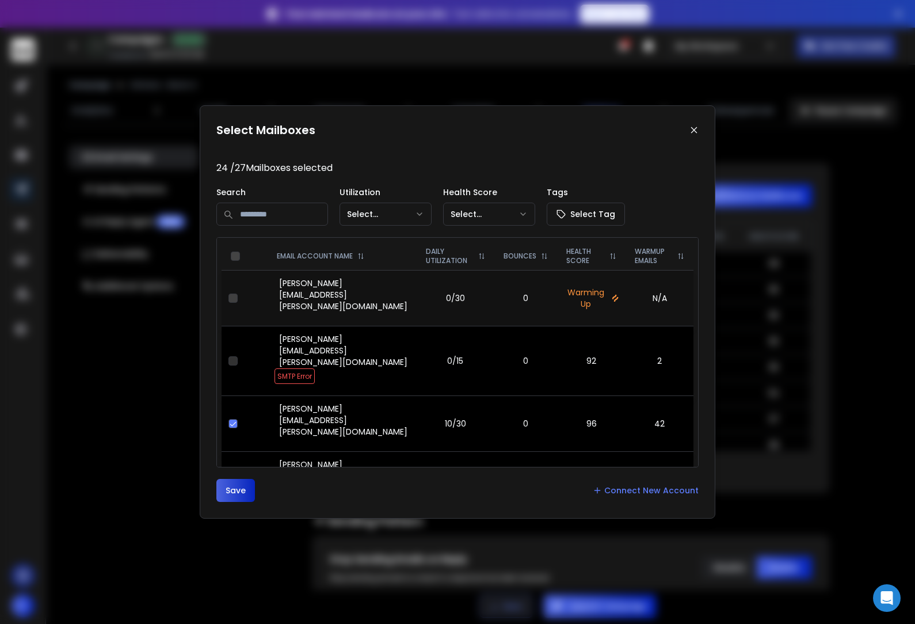
click at [232, 293] on button "button" at bounding box center [232, 297] width 9 height 9
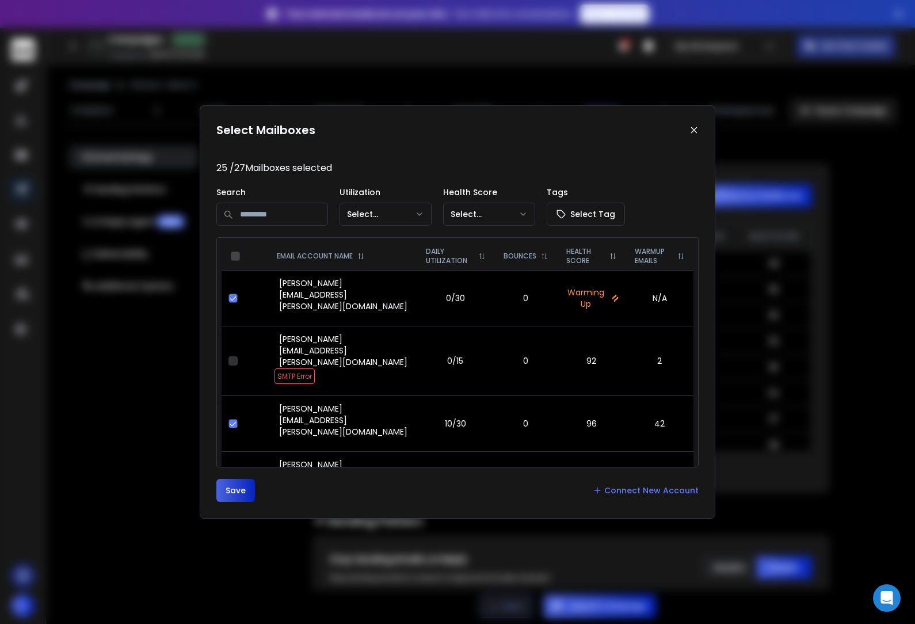
click at [230, 490] on button "Save" at bounding box center [235, 490] width 39 height 23
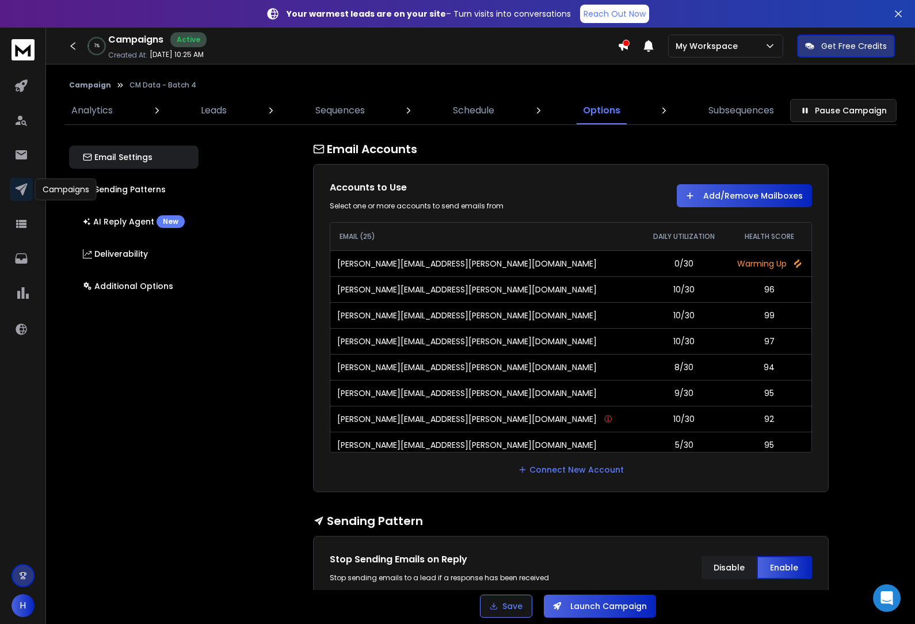
click at [20, 188] on icon at bounding box center [21, 189] width 12 height 12
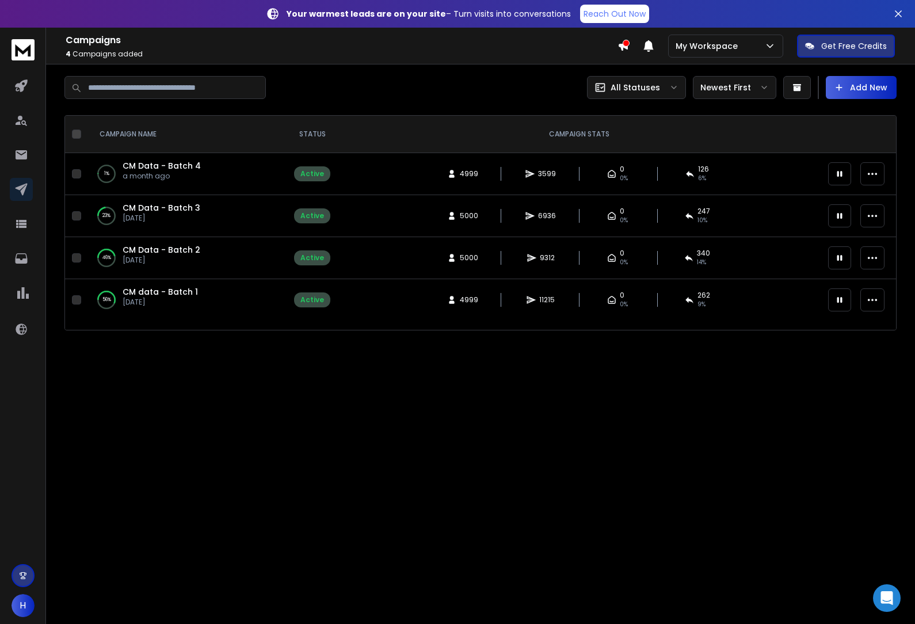
click at [143, 207] on span "CM Data - Batch 3" at bounding box center [162, 208] width 78 height 12
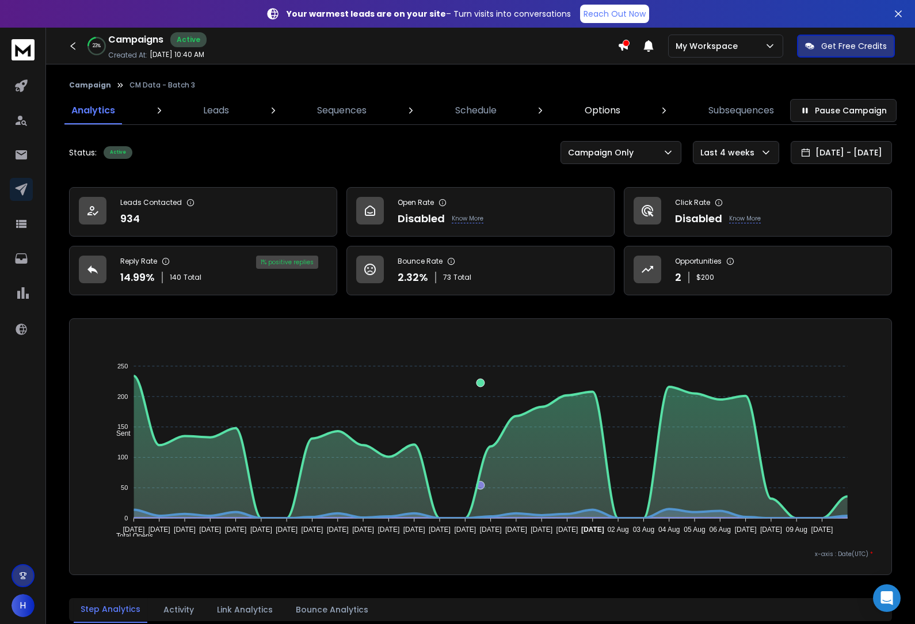
click at [607, 112] on p "Options" at bounding box center [603, 111] width 36 height 14
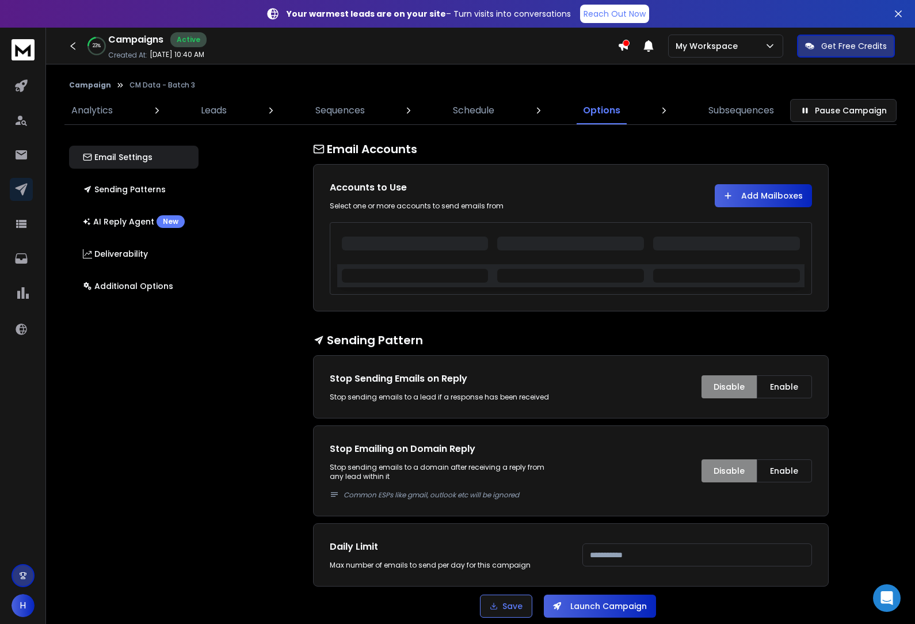
type input "****"
type input "***"
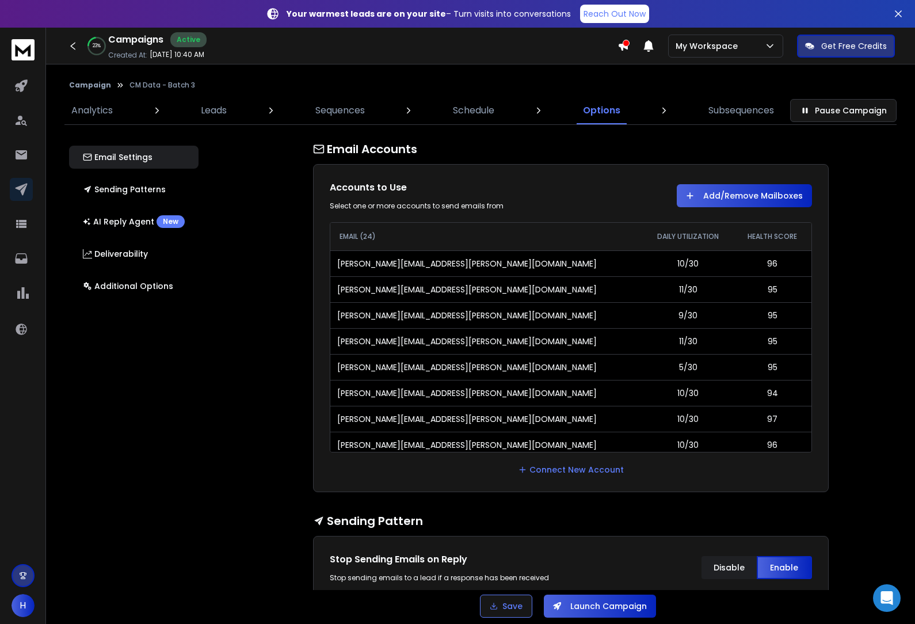
click at [744, 198] on button "Add/Remove Mailboxes" at bounding box center [744, 195] width 135 height 23
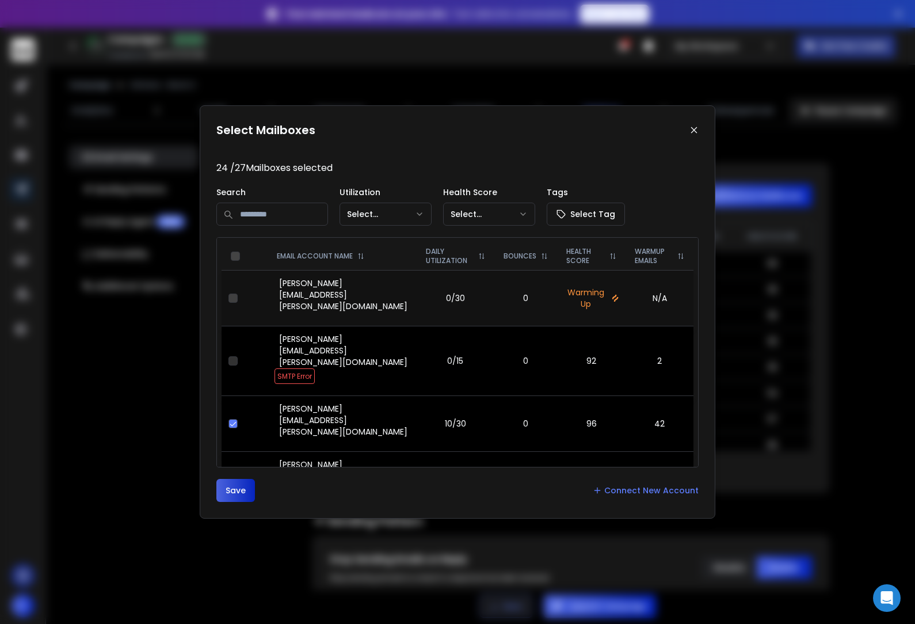
click at [232, 293] on button "button" at bounding box center [232, 297] width 9 height 9
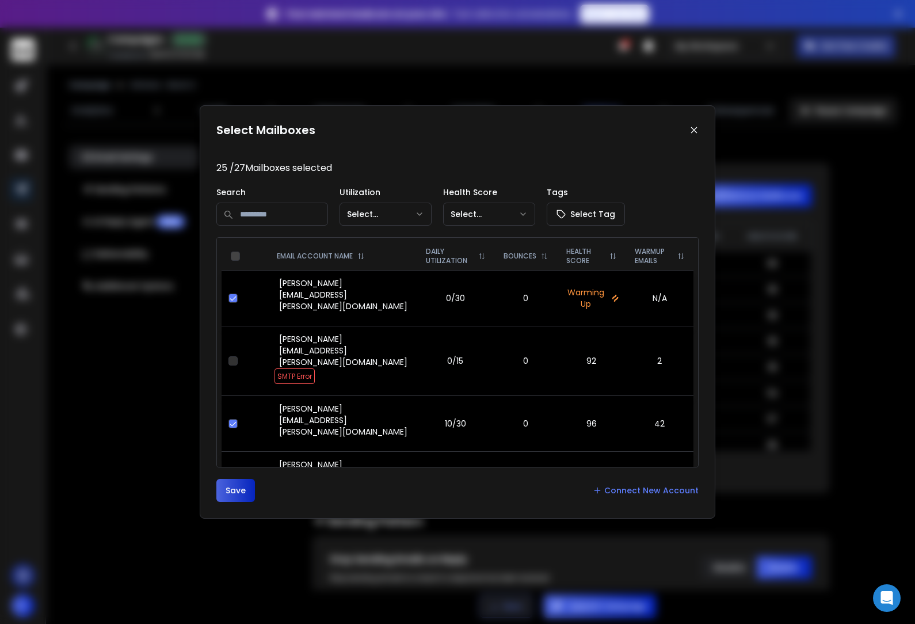
click at [232, 492] on button "Save" at bounding box center [235, 490] width 39 height 23
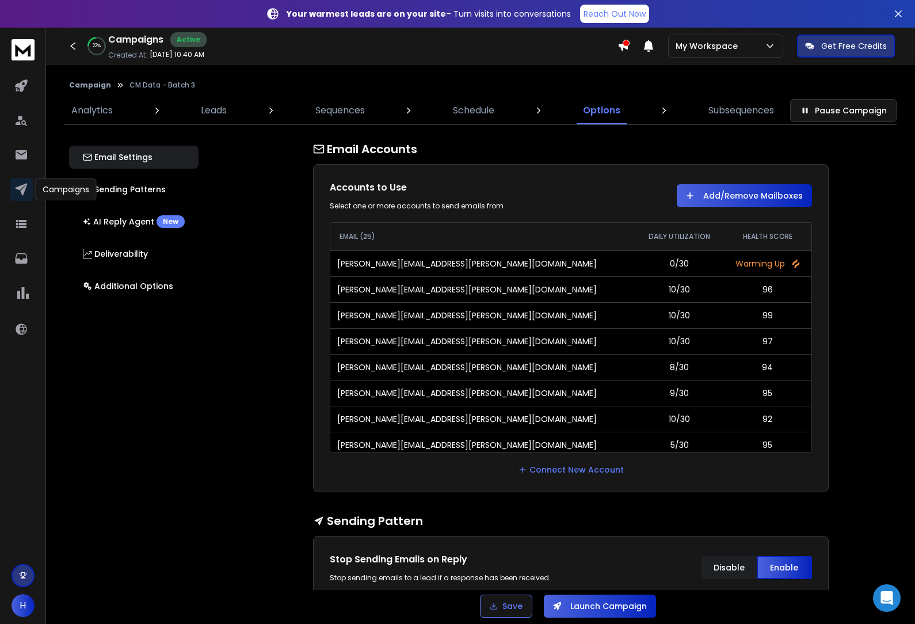
click at [22, 186] on icon at bounding box center [21, 189] width 12 height 12
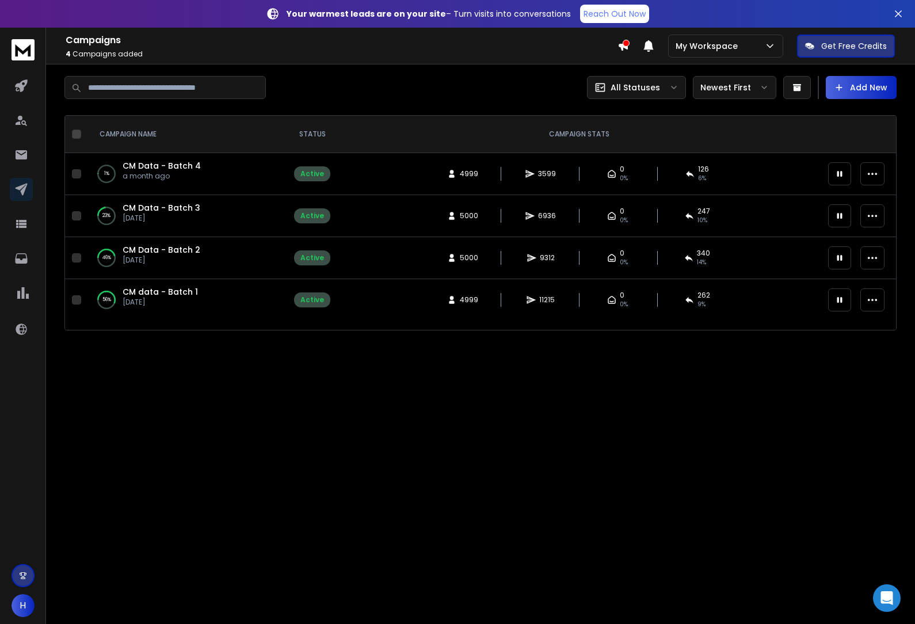
click at [147, 247] on span "CM Data - Batch 2" at bounding box center [162, 250] width 78 height 12
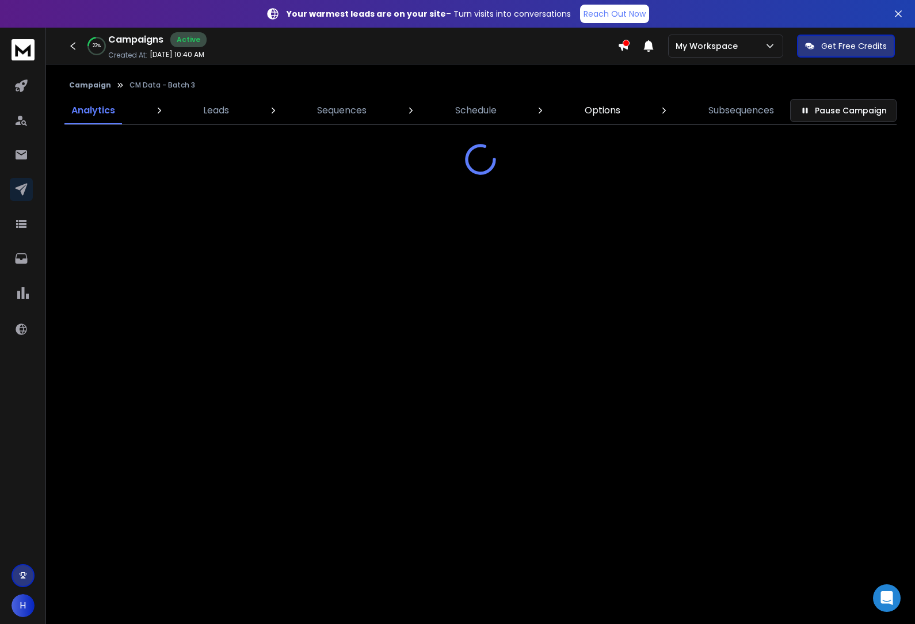
click at [602, 110] on p "Options" at bounding box center [603, 111] width 36 height 14
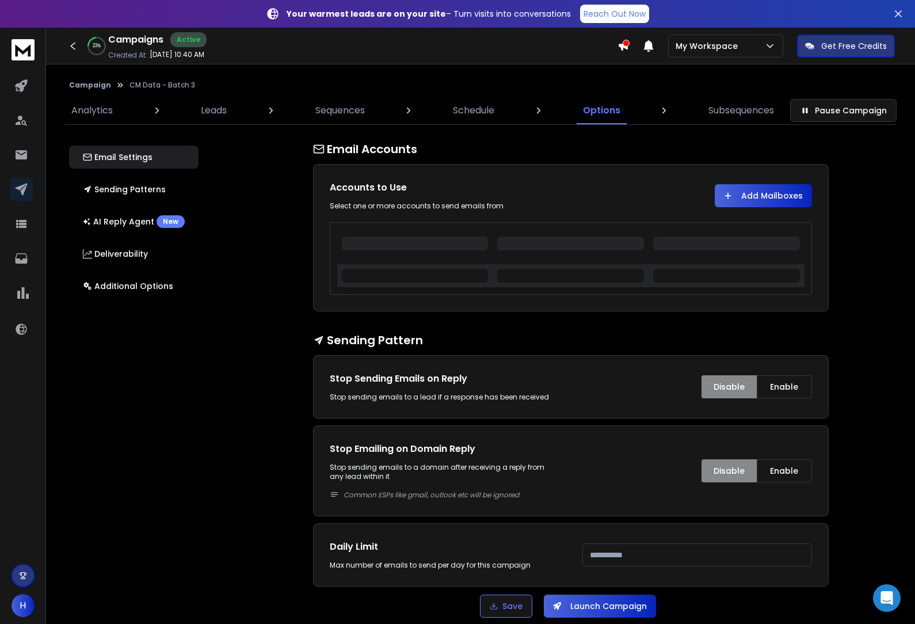
type input "****"
type input "***"
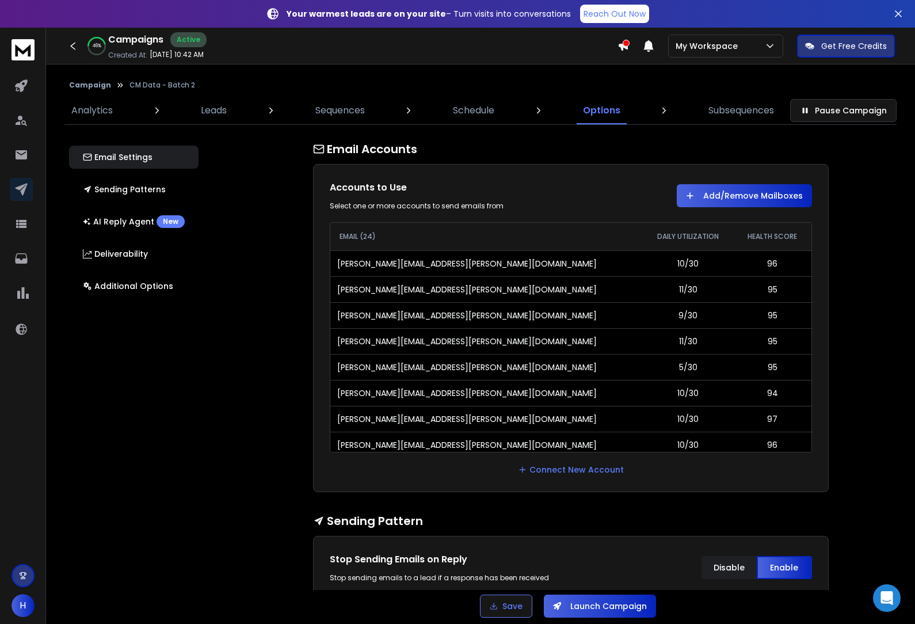
click at [753, 195] on button "Add/Remove Mailboxes" at bounding box center [744, 195] width 135 height 23
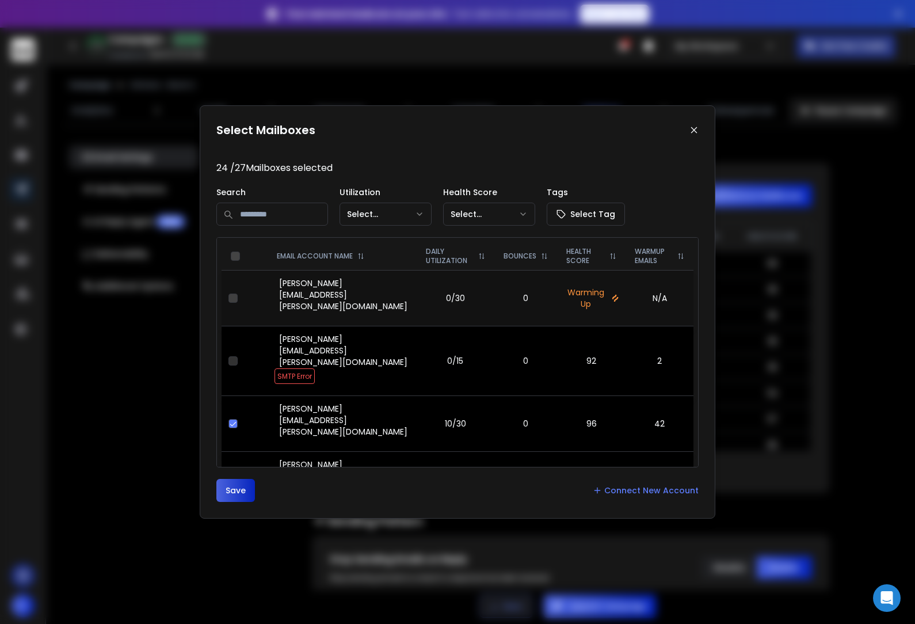
click at [232, 293] on button "button" at bounding box center [232, 297] width 9 height 9
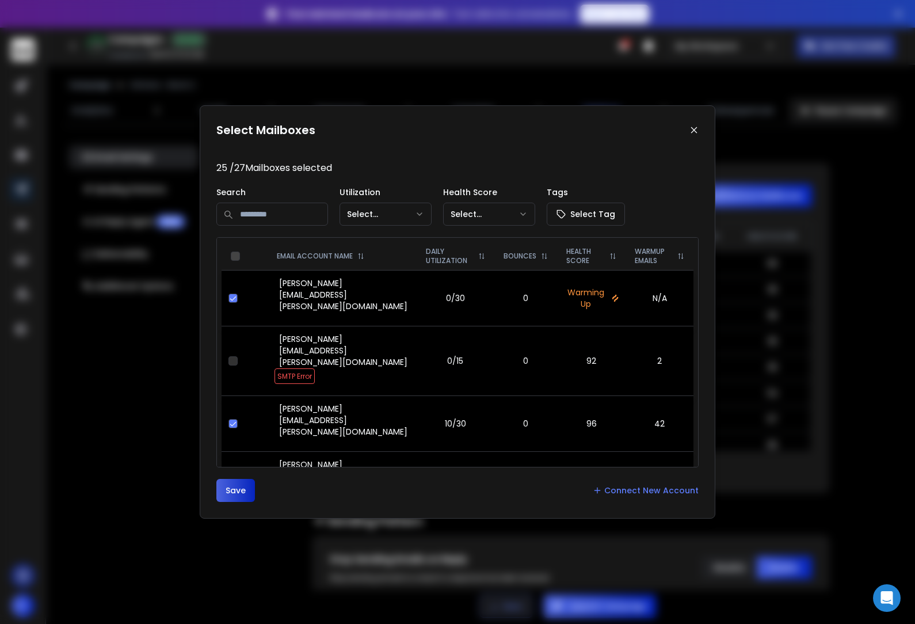
click at [233, 490] on button "Save" at bounding box center [235, 490] width 39 height 23
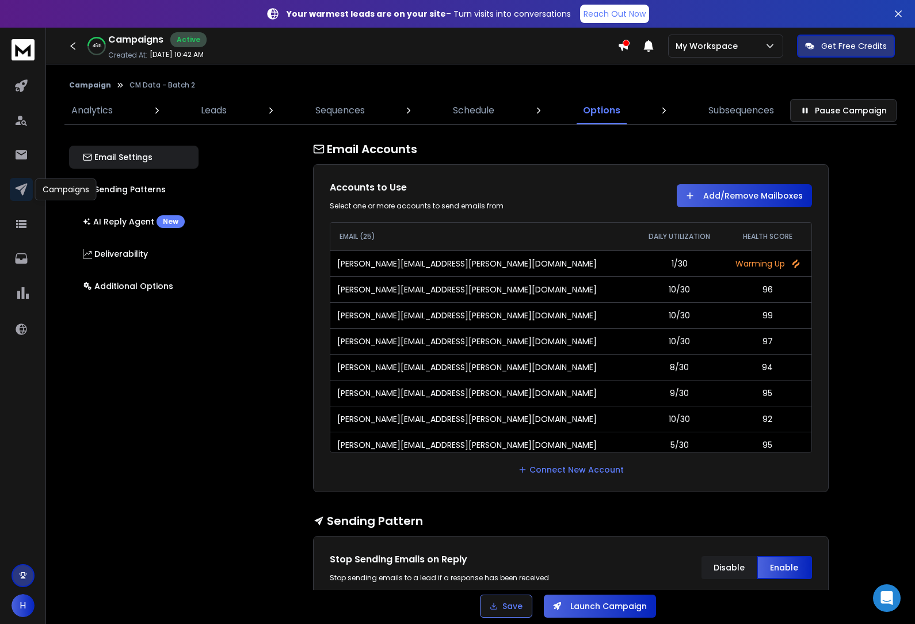
click at [22, 186] on icon at bounding box center [21, 189] width 12 height 12
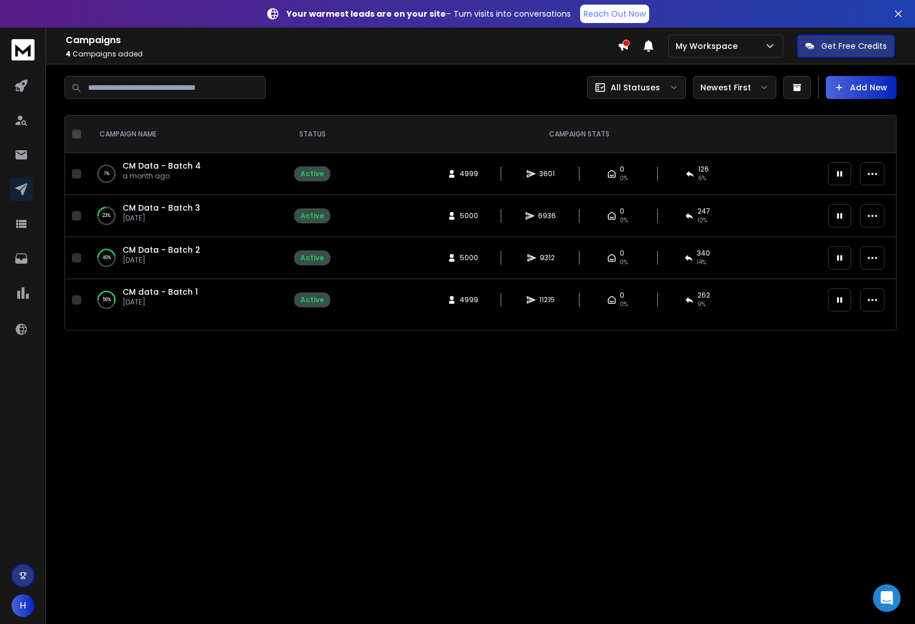
click at [148, 286] on span "CM data - Batch 1" at bounding box center [160, 292] width 75 height 12
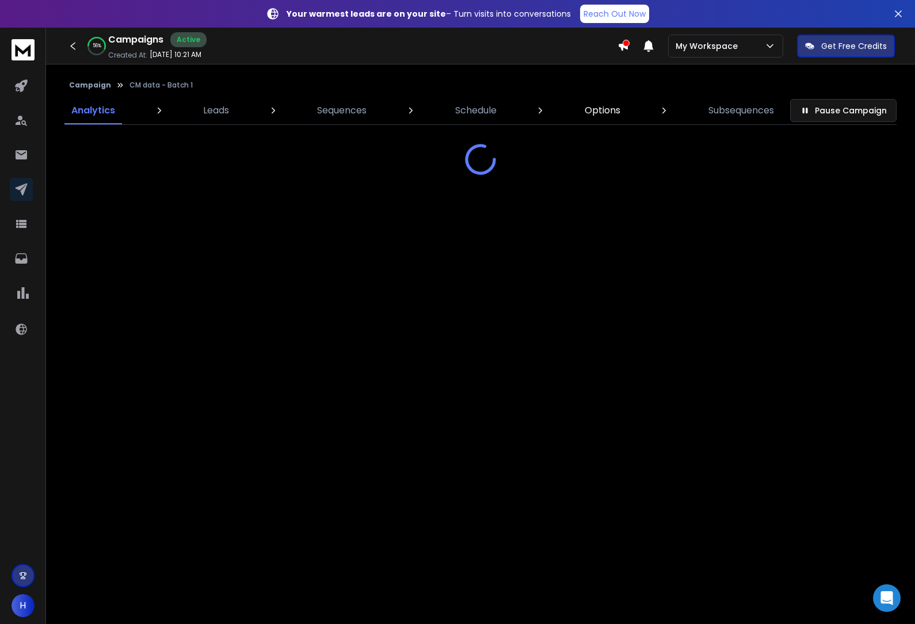
click at [605, 110] on p "Options" at bounding box center [603, 111] width 36 height 14
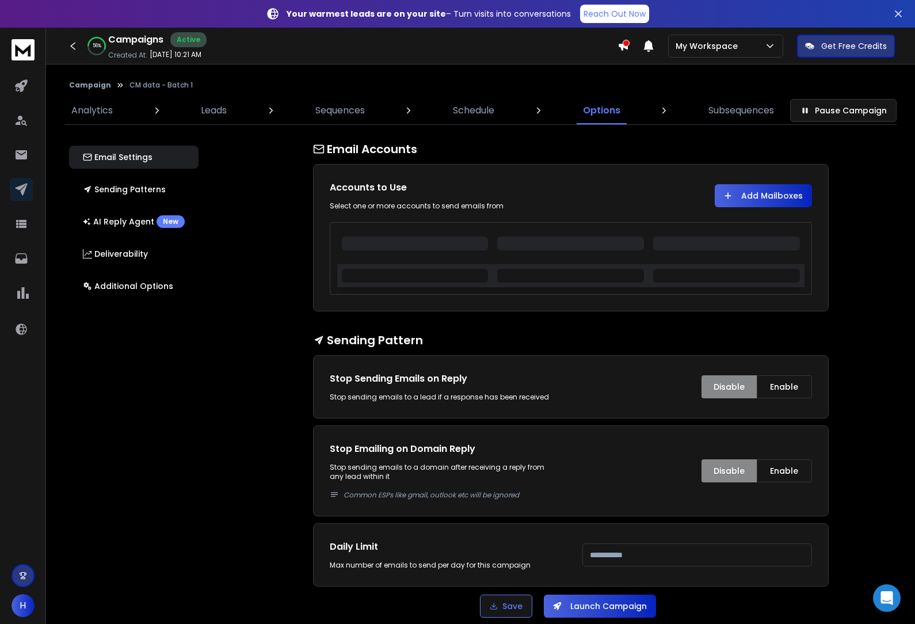
type input "****"
type input "***"
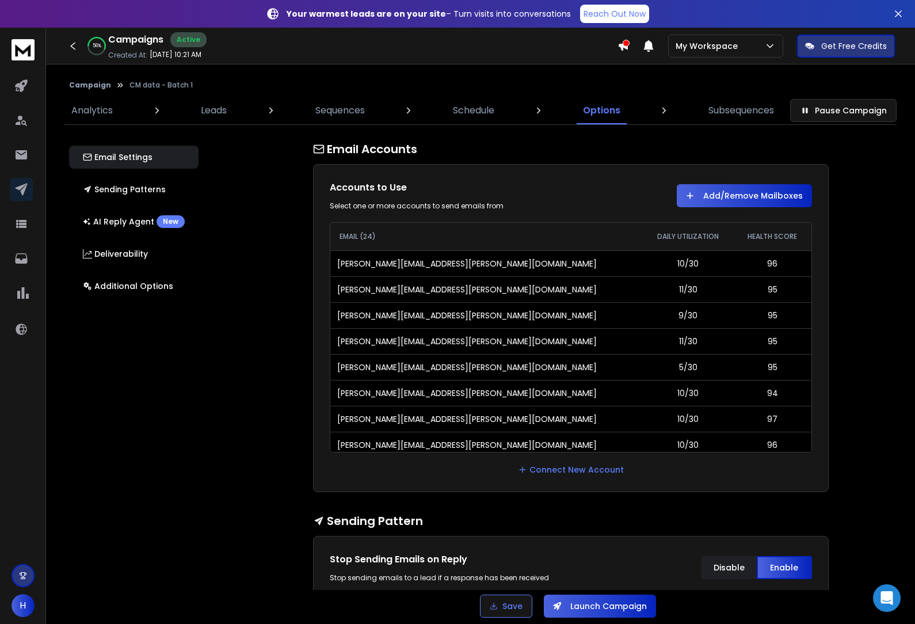
click at [766, 196] on button "Add/Remove Mailboxes" at bounding box center [744, 195] width 135 height 23
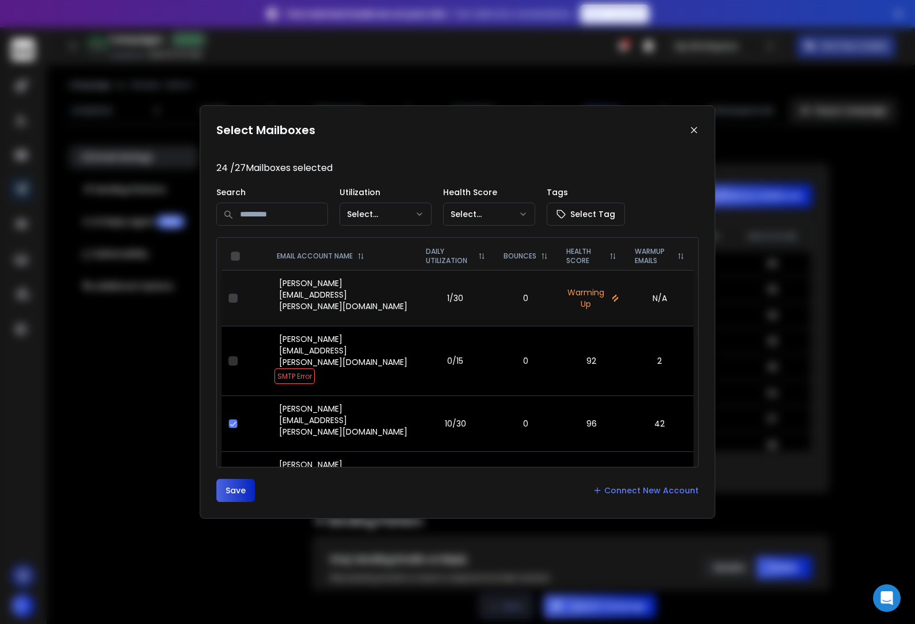
click at [232, 293] on button "button" at bounding box center [232, 297] width 9 height 9
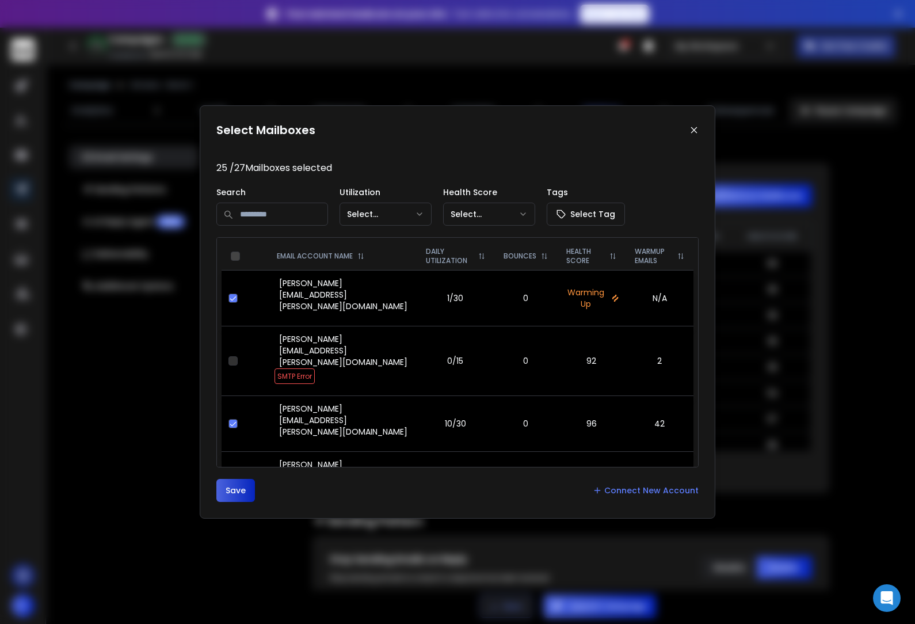
click at [235, 491] on button "Save" at bounding box center [235, 490] width 39 height 23
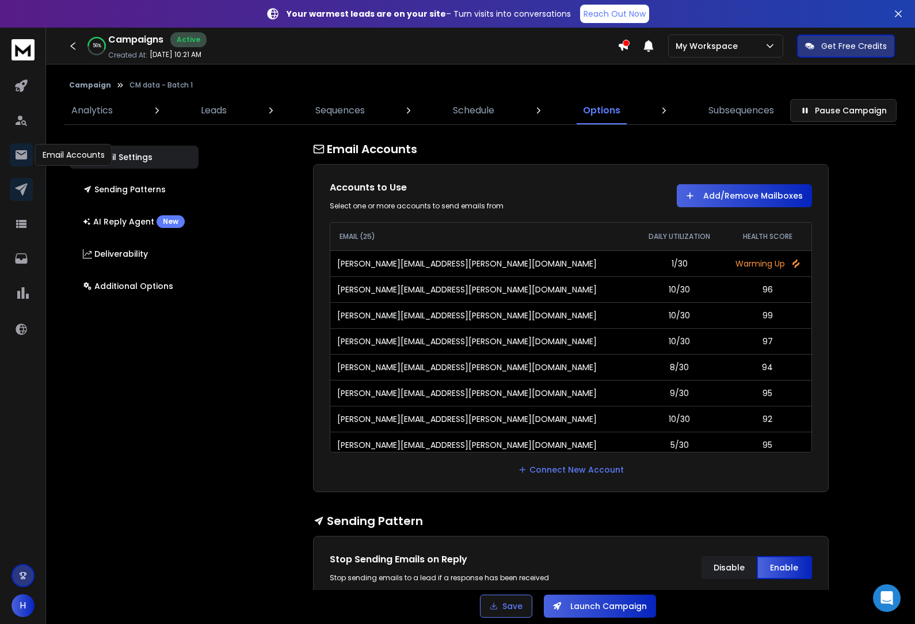
click at [18, 150] on icon at bounding box center [21, 155] width 14 height 14
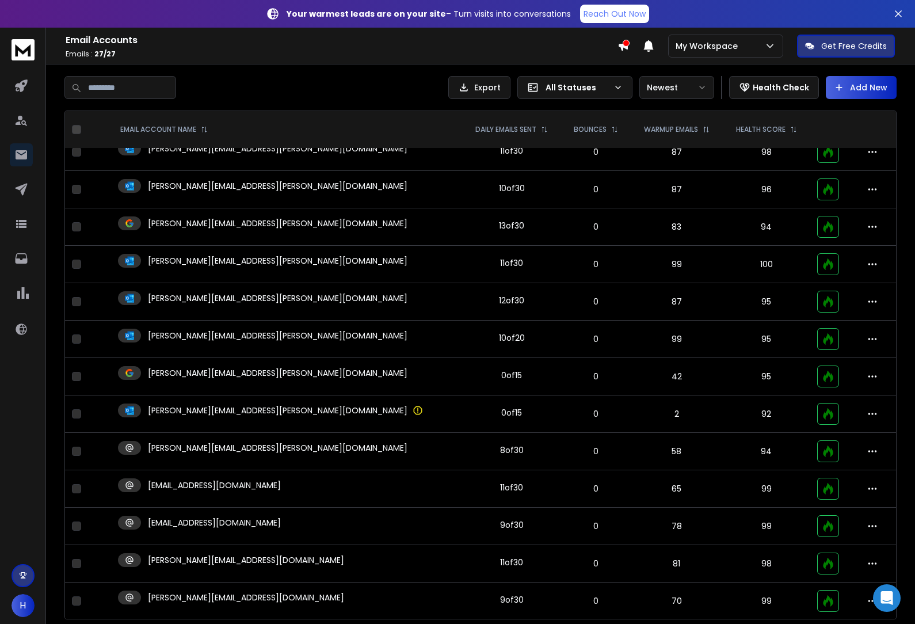
scroll to position [171, 0]
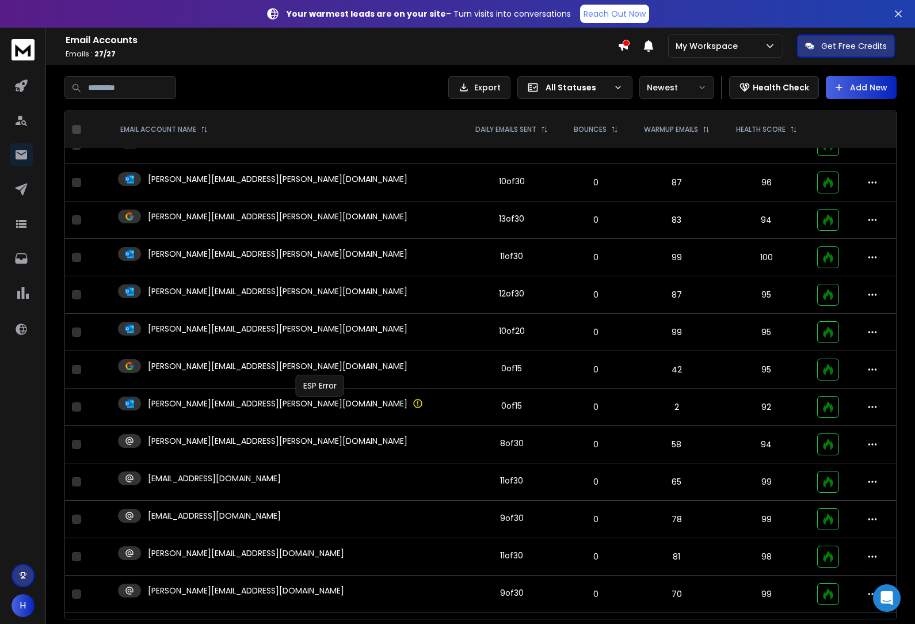
click at [412, 403] on icon at bounding box center [418, 404] width 12 height 12
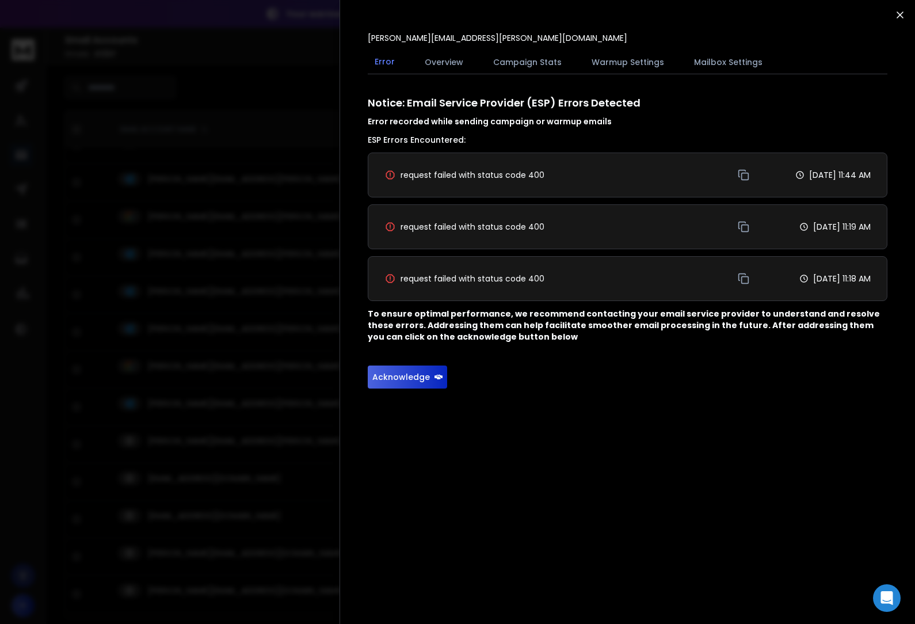
click at [897, 15] on icon "button" at bounding box center [900, 15] width 6 height 6
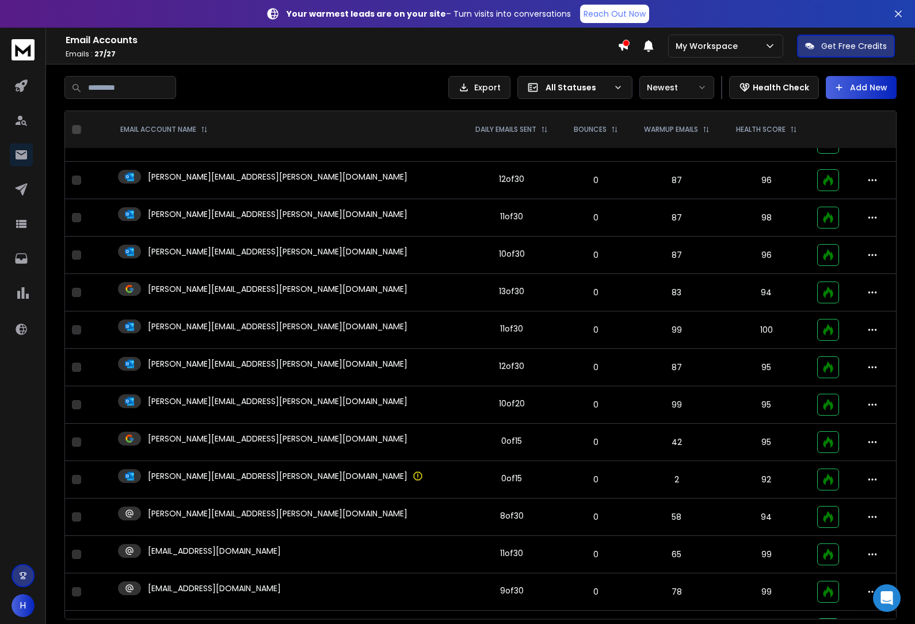
scroll to position [0, 0]
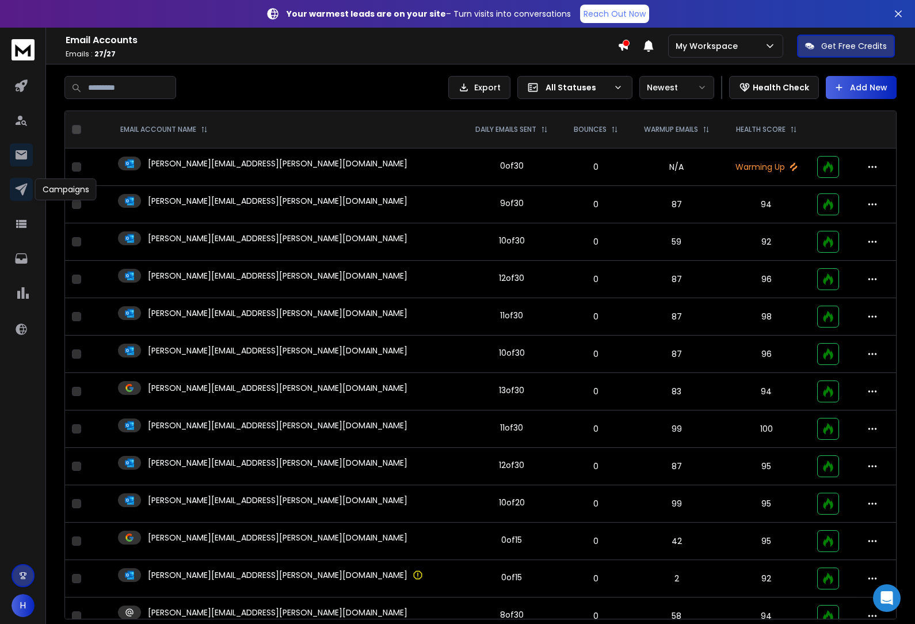
click at [24, 188] on icon at bounding box center [21, 189] width 12 height 12
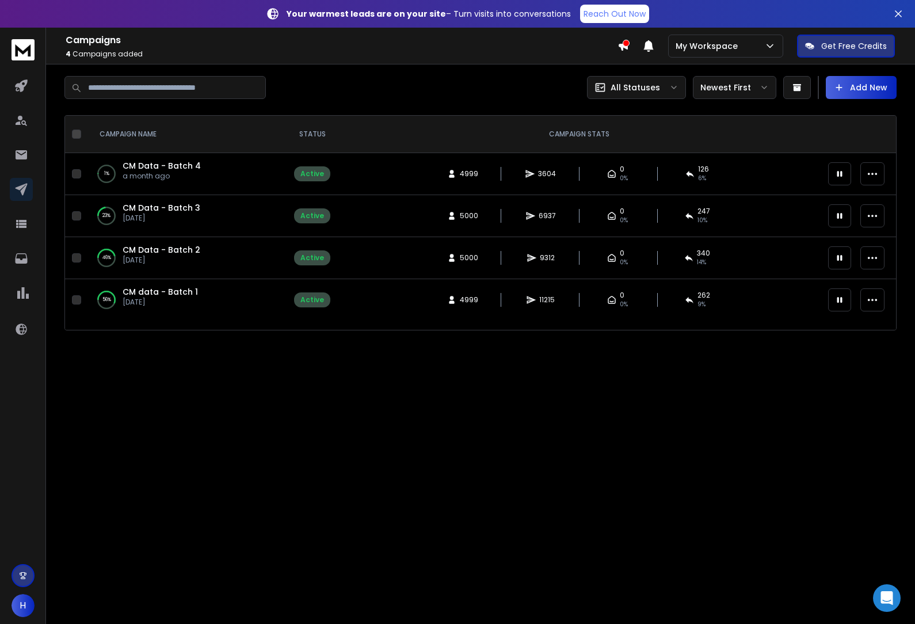
click at [151, 167] on span "CM Data - Batch 4" at bounding box center [162, 166] width 78 height 12
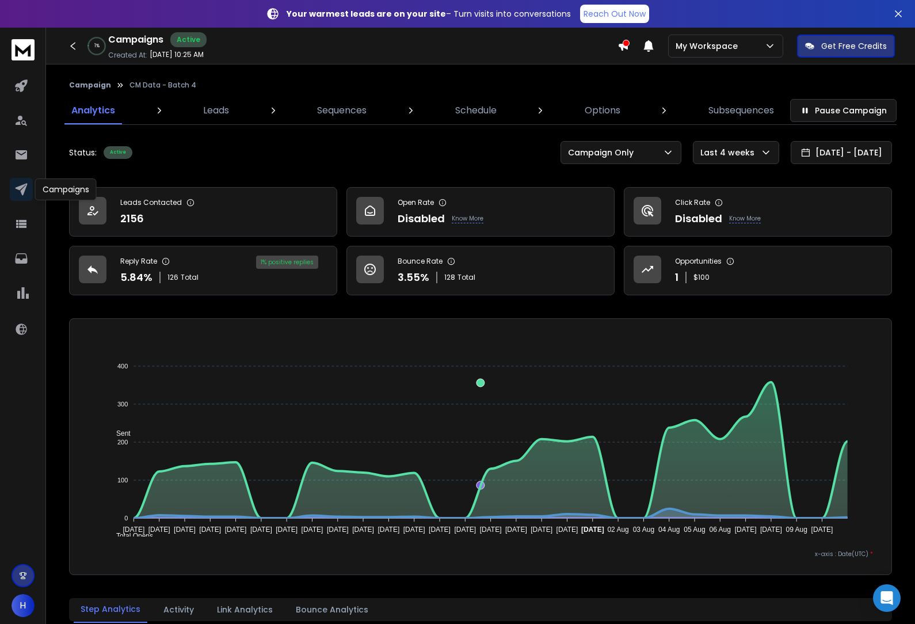
click at [20, 191] on icon at bounding box center [21, 189] width 12 height 12
